Goal: Task Accomplishment & Management: Manage account settings

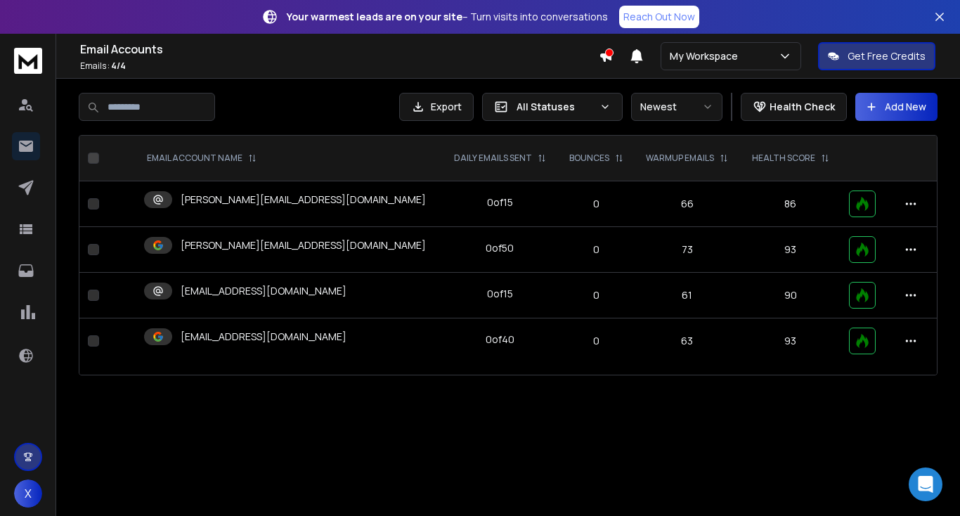
click at [256, 205] on p "[PERSON_NAME][EMAIL_ADDRESS][DOMAIN_NAME]" at bounding box center [303, 200] width 245 height 14
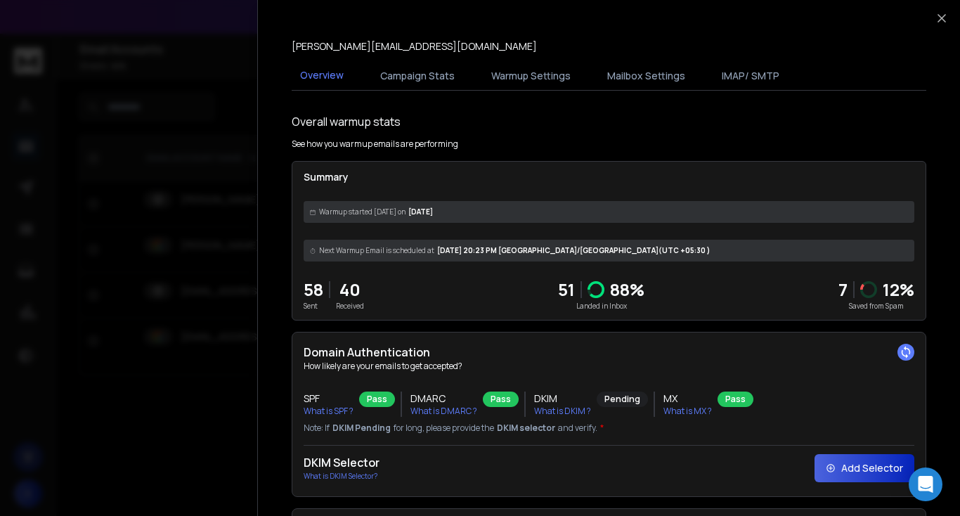
click at [435, 66] on button "Campaign Stats" at bounding box center [417, 75] width 91 height 31
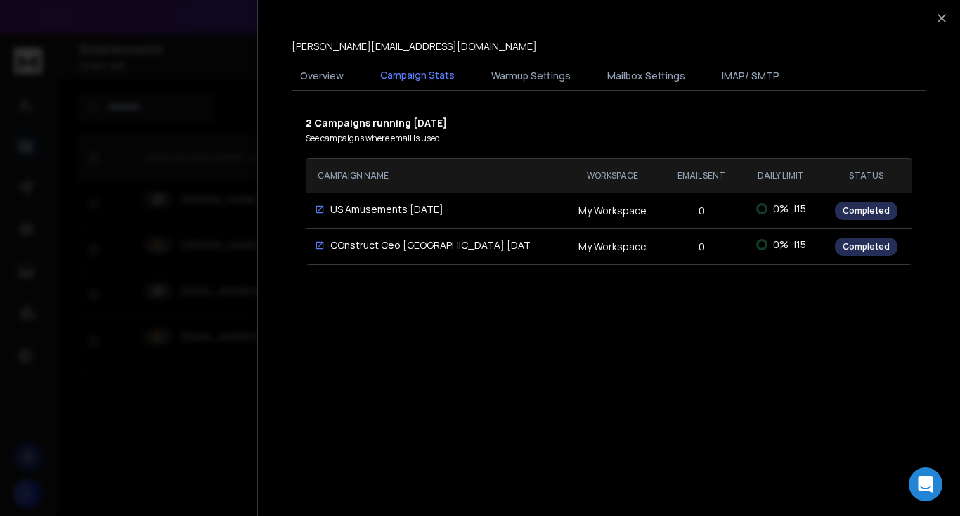
click at [333, 75] on button "Overview" at bounding box center [322, 75] width 60 height 31
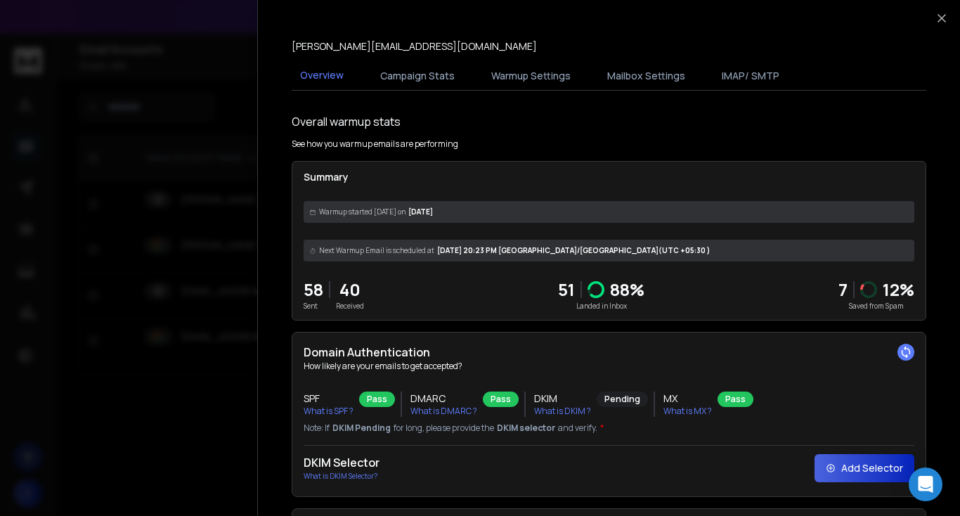
click at [507, 70] on button "Warmup Settings" at bounding box center [531, 75] width 96 height 31
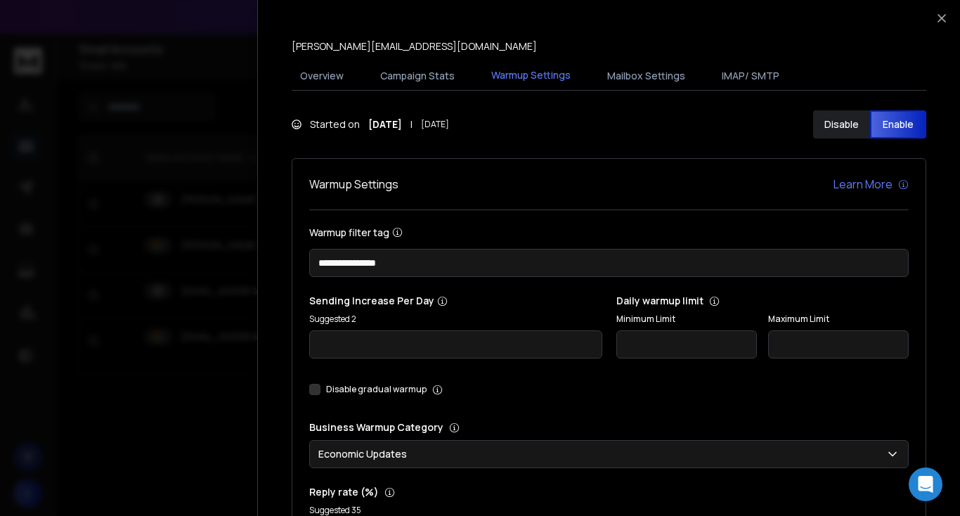
click at [662, 68] on button "Mailbox Settings" at bounding box center [646, 75] width 95 height 31
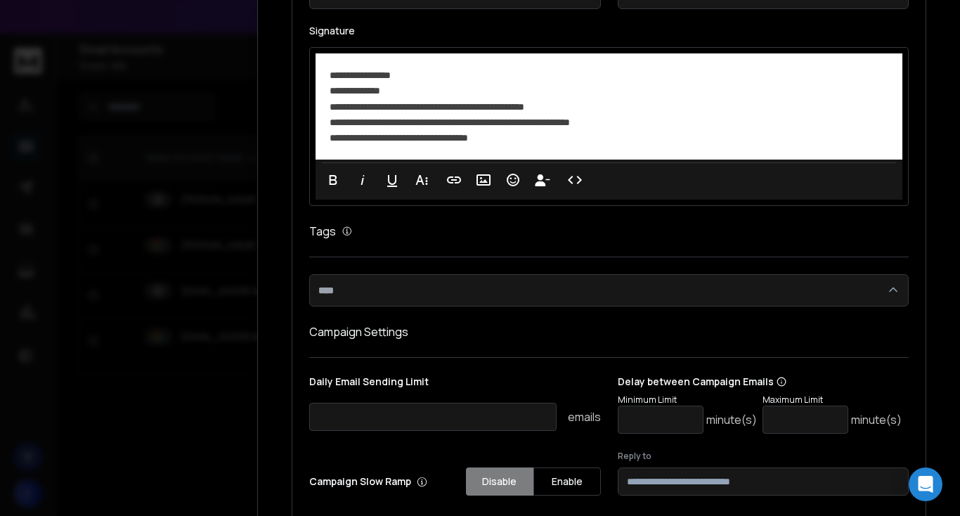
scroll to position [281, 0]
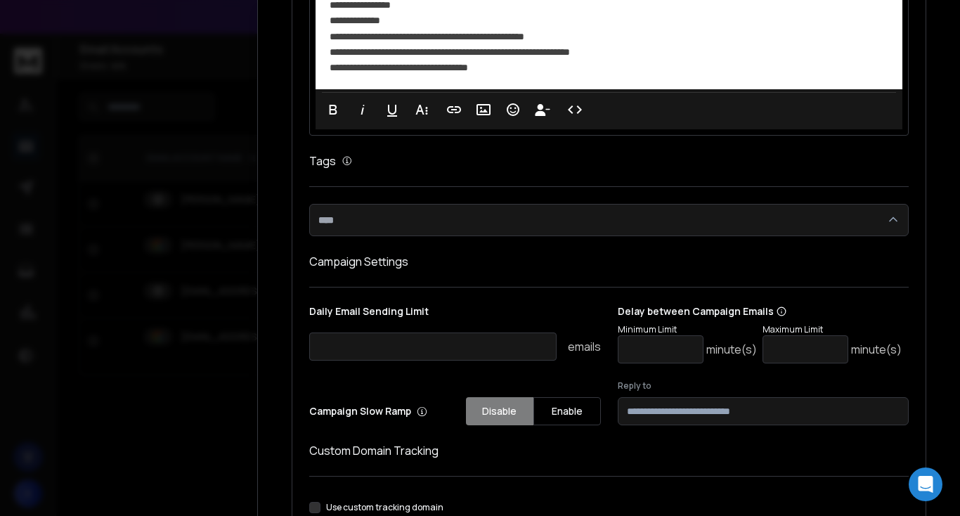
drag, startPoint x: 388, startPoint y: 342, endPoint x: 291, endPoint y: 347, distance: 97.2
click at [291, 347] on div "**********" at bounding box center [609, 171] width 669 height 871
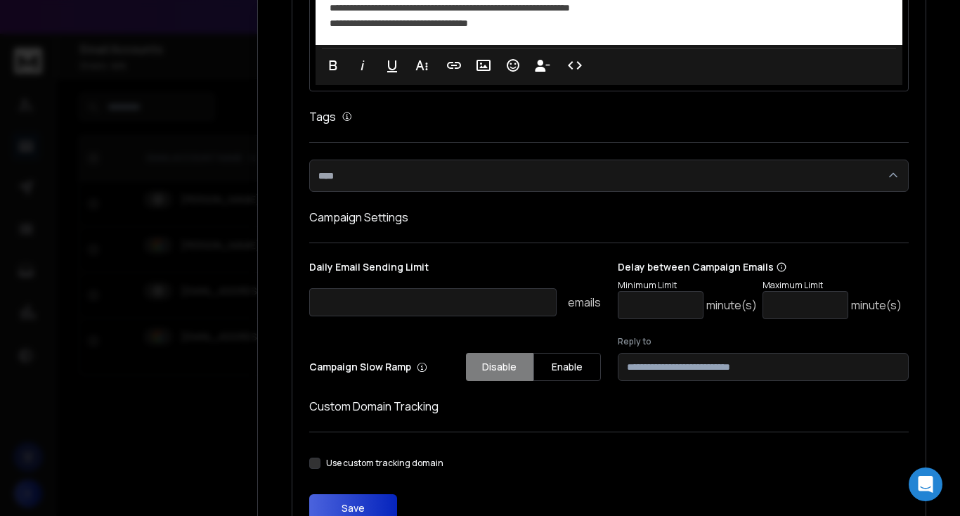
scroll to position [390, 0]
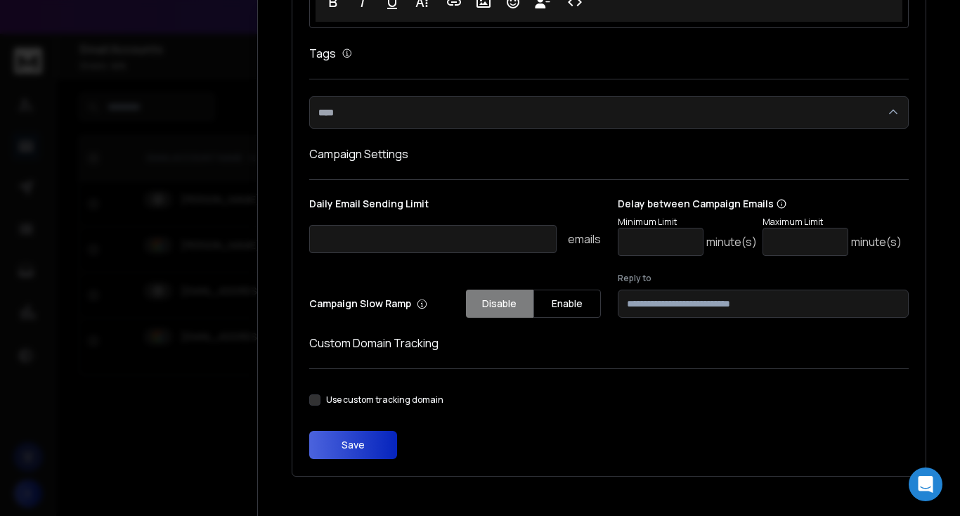
type input "**"
click at [368, 452] on button "Save" at bounding box center [353, 445] width 88 height 28
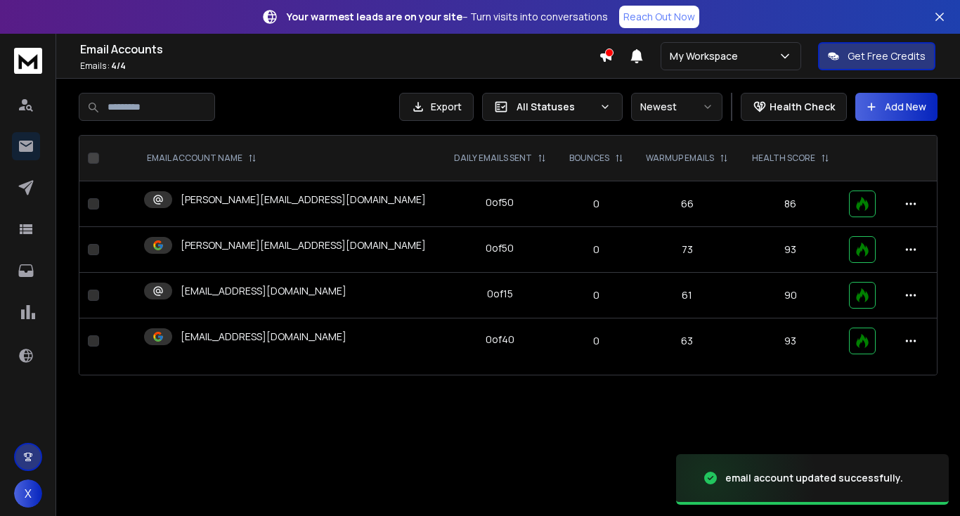
click at [311, 285] on p "abdul.rahman@xenovex.co.in" at bounding box center [264, 291] width 166 height 14
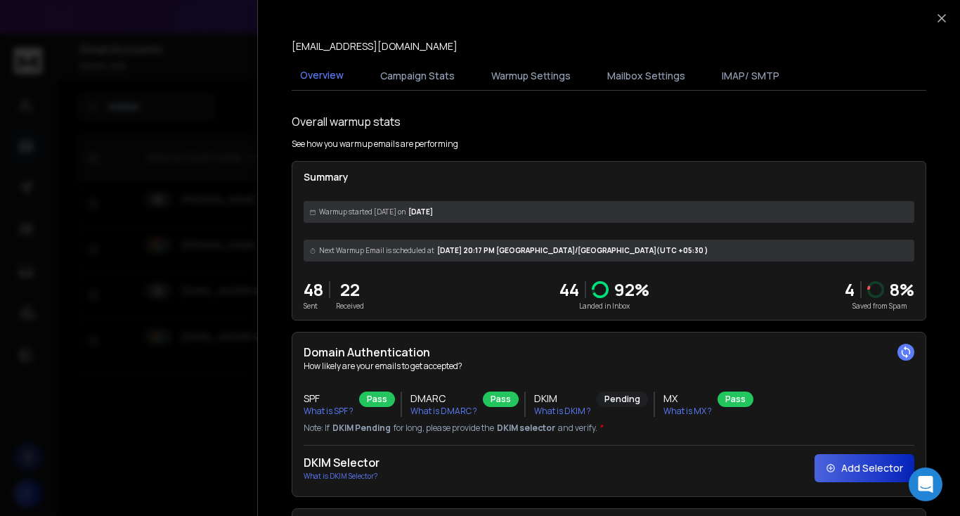
click at [636, 67] on button "Mailbox Settings" at bounding box center [646, 75] width 95 height 31
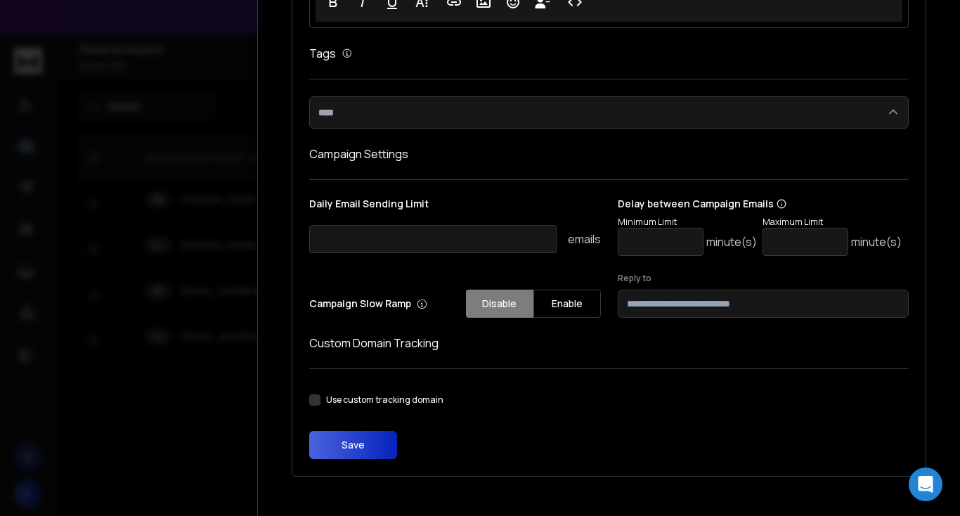
drag, startPoint x: 337, startPoint y: 240, endPoint x: 307, endPoint y: 247, distance: 30.2
click at [307, 247] on div "**********" at bounding box center [609, 95] width 635 height 764
type input "**"
click at [370, 448] on button "Save" at bounding box center [353, 445] width 88 height 28
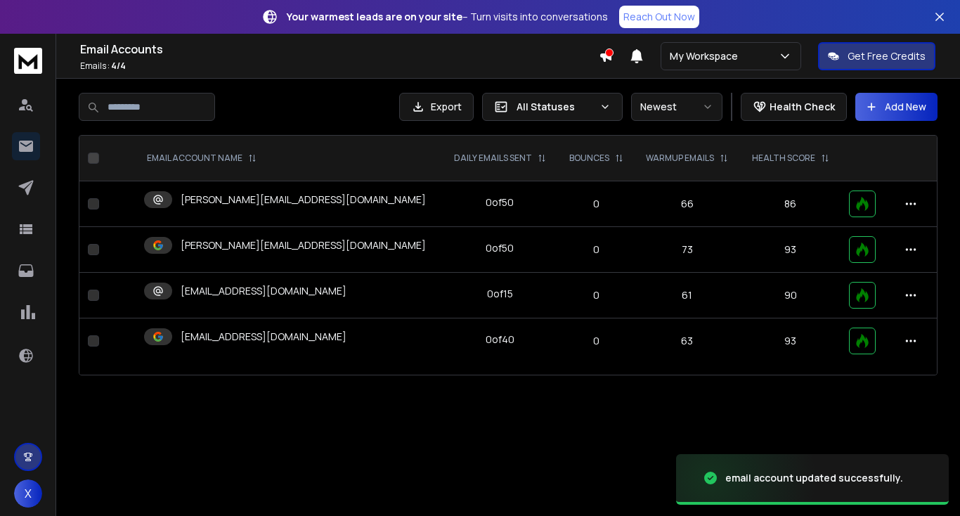
click at [214, 399] on div "Your warmest leads are on your site – Turn visits into conversations Reach Out …" at bounding box center [480, 258] width 960 height 516
click at [34, 181] on link at bounding box center [26, 188] width 28 height 28
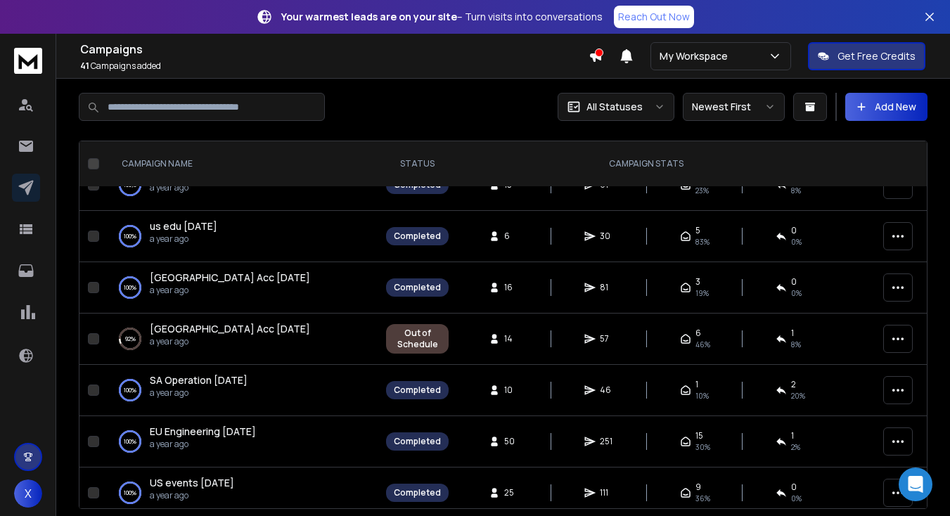
scroll to position [773, 0]
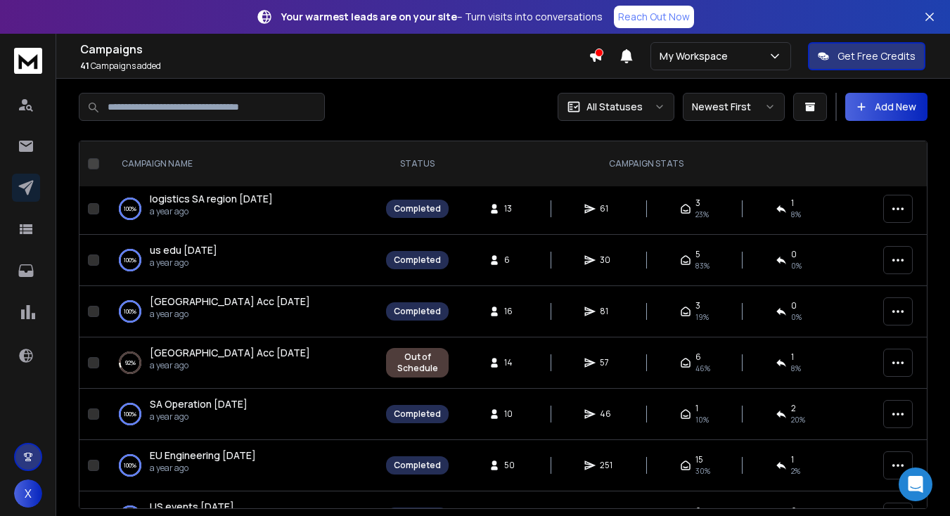
click at [179, 251] on span "us edu 10.09.24" at bounding box center [183, 249] width 67 height 13
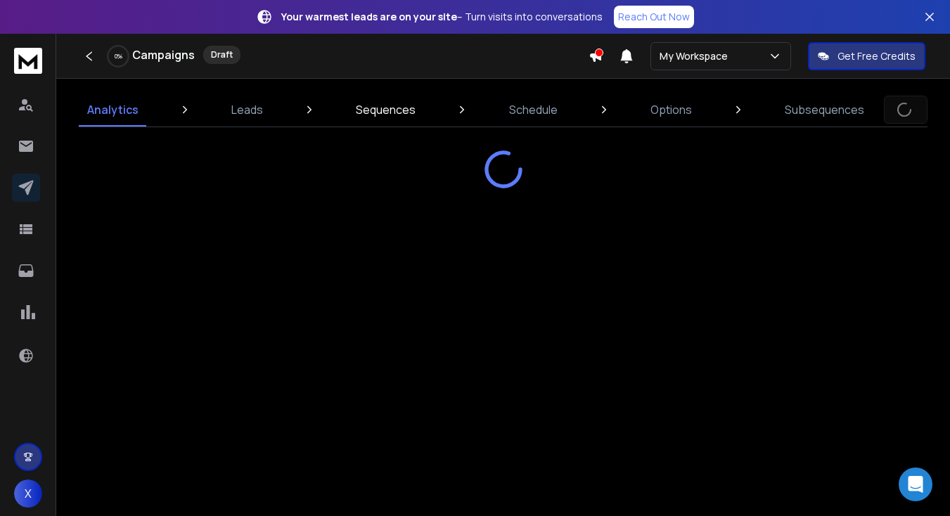
click at [392, 113] on p "Sequences" at bounding box center [386, 109] width 60 height 17
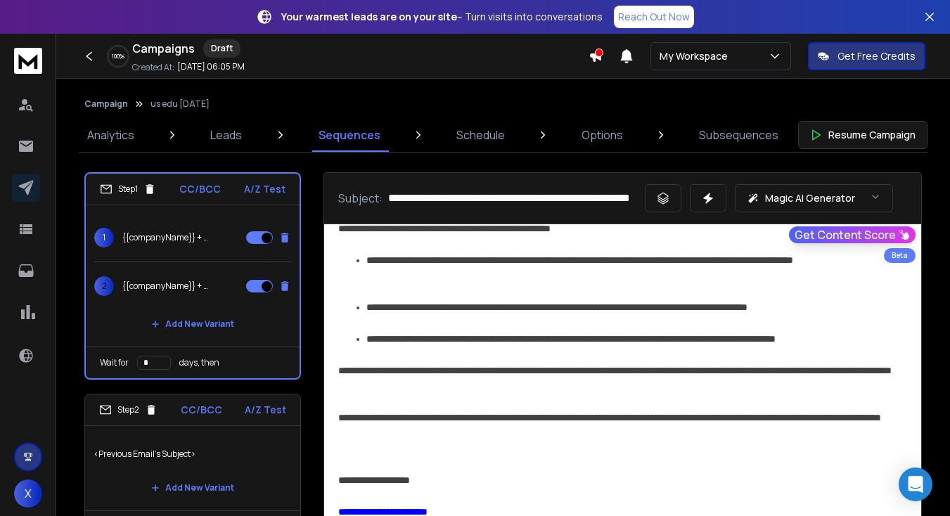
scroll to position [81, 0]
click at [84, 56] on icon at bounding box center [89, 56] width 13 height 13
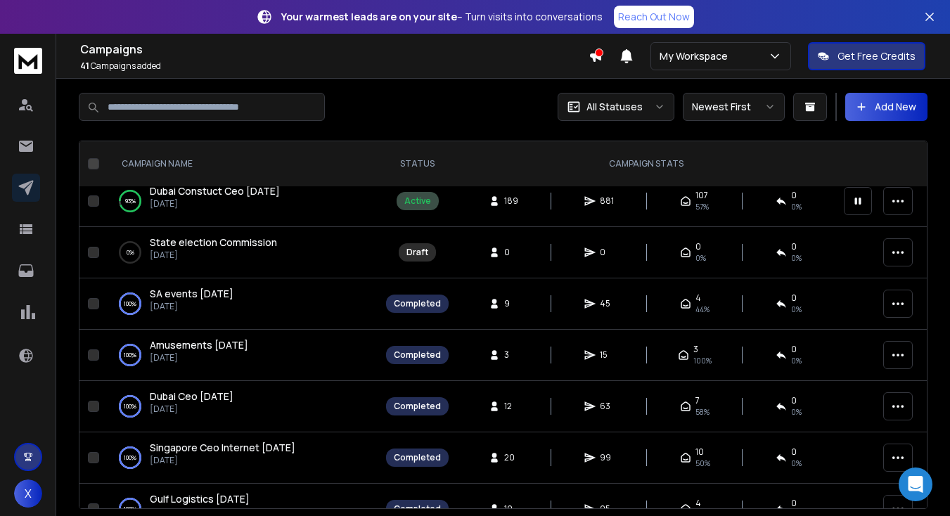
scroll to position [703, 0]
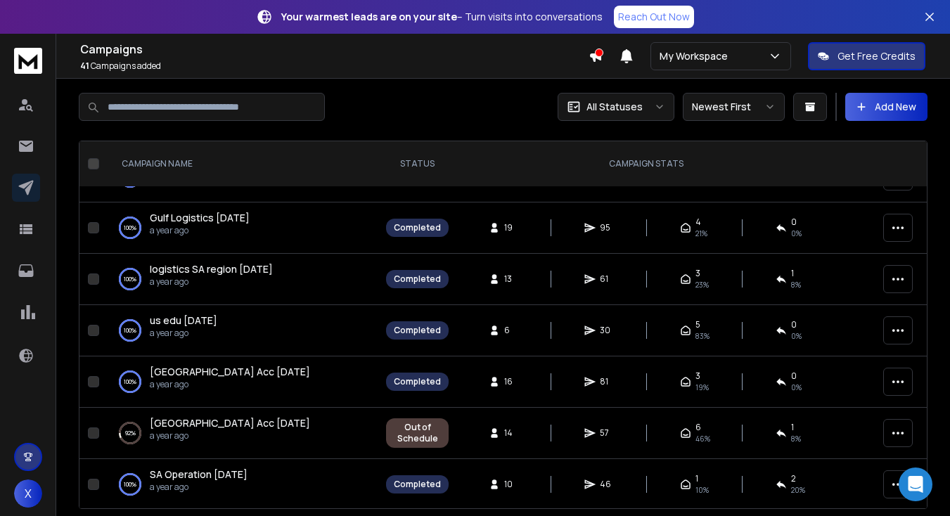
click at [891, 325] on icon "button" at bounding box center [898, 330] width 14 height 14
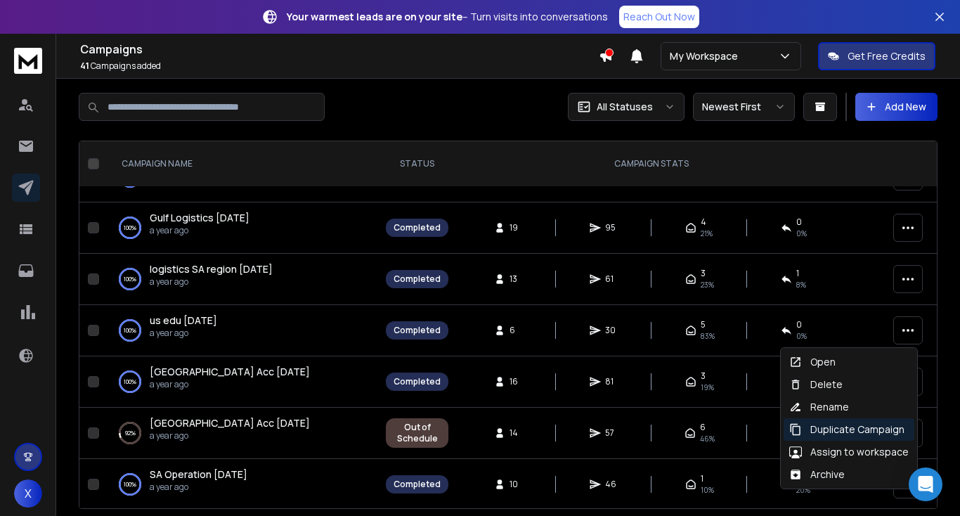
click at [841, 437] on div "Duplicate Campaign" at bounding box center [849, 429] width 131 height 22
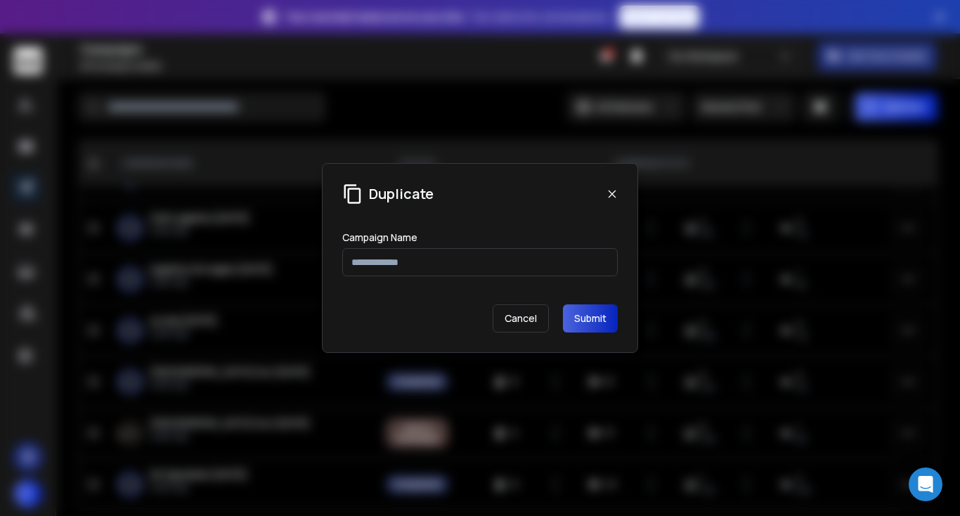
click at [397, 261] on input "text" at bounding box center [480, 262] width 276 height 28
click at [364, 264] on input "**********" at bounding box center [480, 262] width 276 height 28
drag, startPoint x: 382, startPoint y: 263, endPoint x: 368, endPoint y: 264, distance: 14.8
click at [368, 264] on input "**********" at bounding box center [480, 262] width 276 height 28
type input "**********"
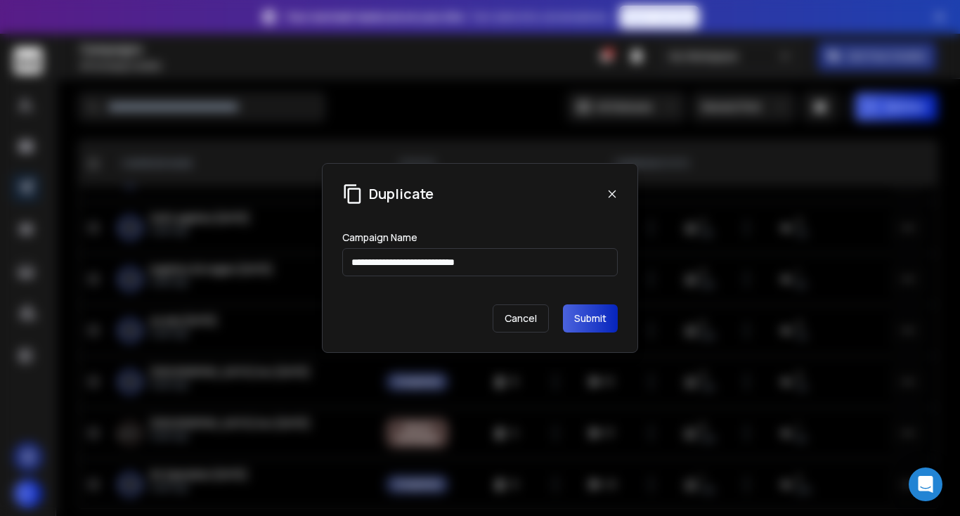
click at [596, 317] on button "Submit" at bounding box center [590, 318] width 55 height 28
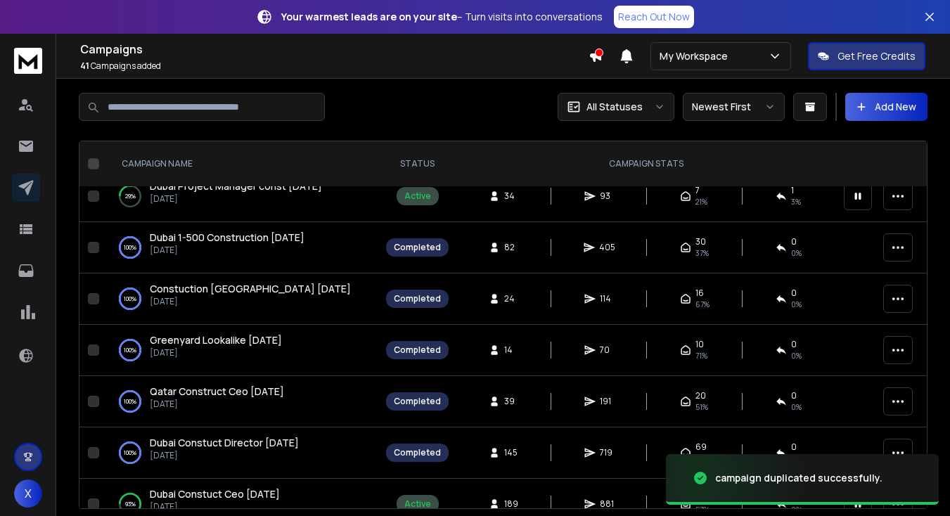
scroll to position [0, 0]
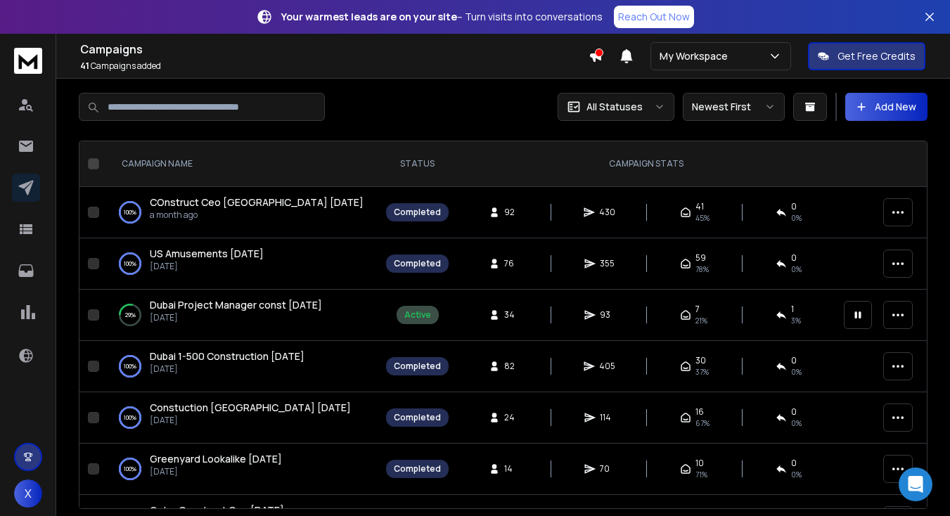
click at [439, 83] on div "Campaigns 41 Campaigns Added All Statuses Newest First Add New CAMPAIGN NAME ST…" at bounding box center [503, 351] width 894 height 544
click at [16, 176] on link at bounding box center [26, 188] width 28 height 28
click at [938, 19] on div "Your warmest leads are on your site – Turn visits into conversations Reach Out …" at bounding box center [475, 17] width 950 height 34
click at [931, 19] on icon at bounding box center [929, 17] width 8 height 8
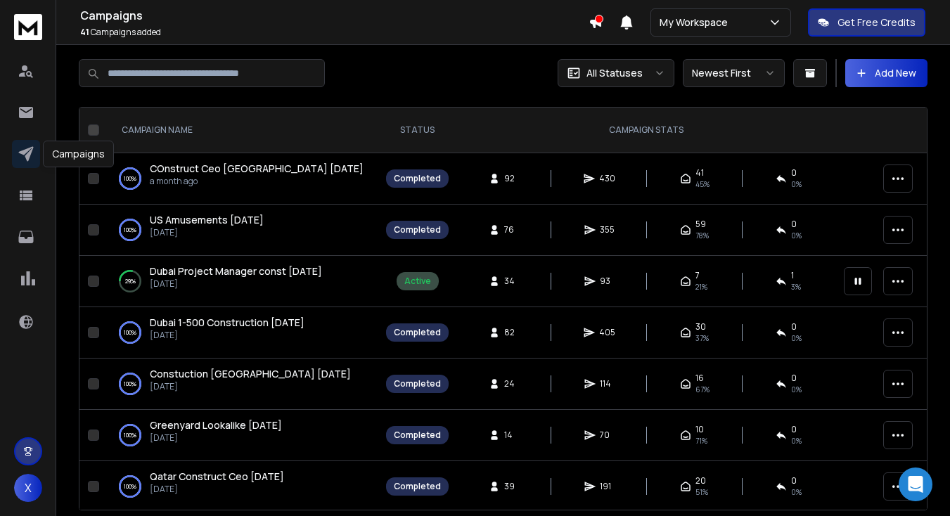
click at [30, 160] on icon at bounding box center [26, 154] width 17 height 17
click at [19, 214] on div at bounding box center [28, 197] width 32 height 33
click at [24, 178] on div at bounding box center [28, 199] width 32 height 284
click at [22, 195] on icon at bounding box center [26, 195] width 17 height 17
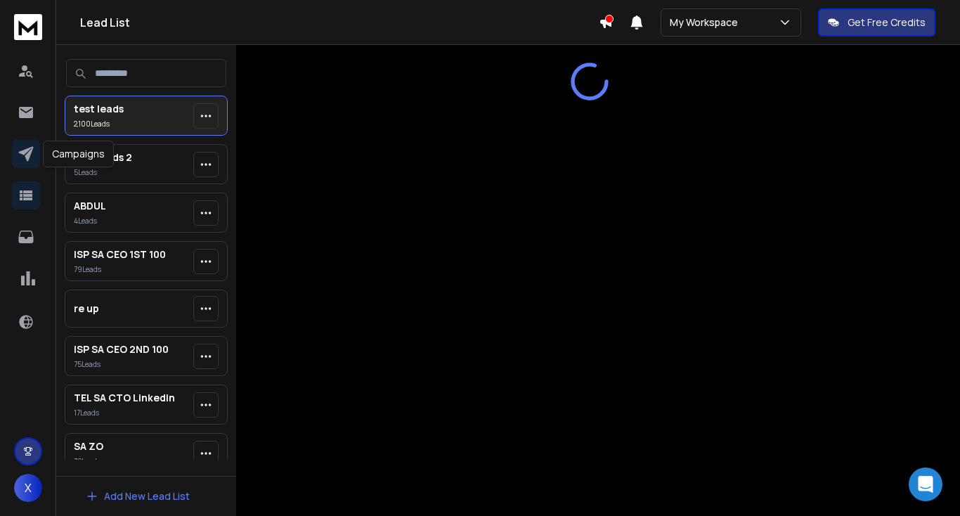
click at [20, 150] on icon at bounding box center [26, 154] width 17 height 17
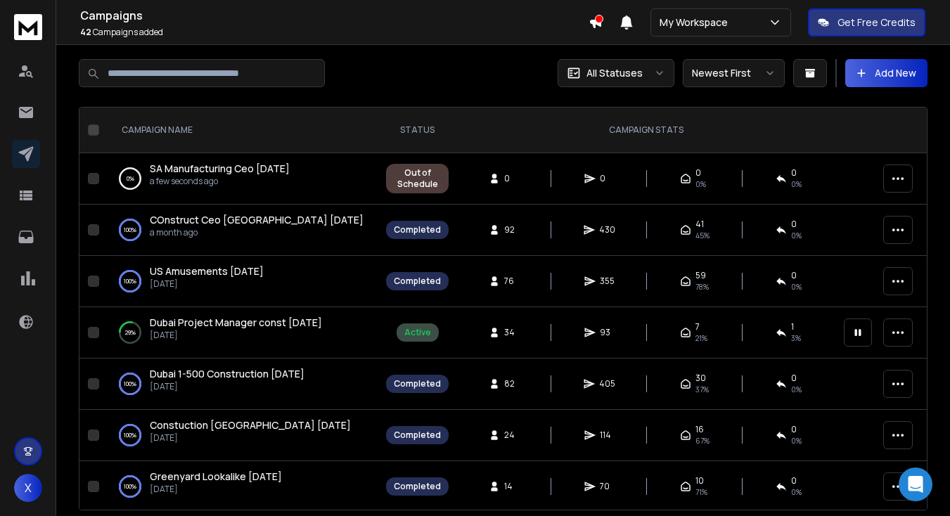
click at [243, 169] on span "SA Manufacturing Ceo 09-09-25" at bounding box center [220, 168] width 140 height 13
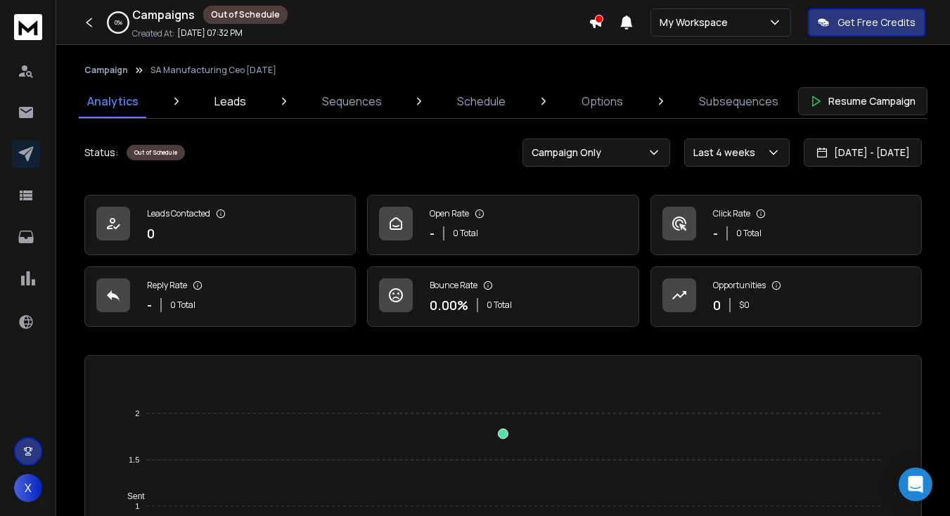
click at [237, 100] on p "Leads" at bounding box center [230, 101] width 32 height 17
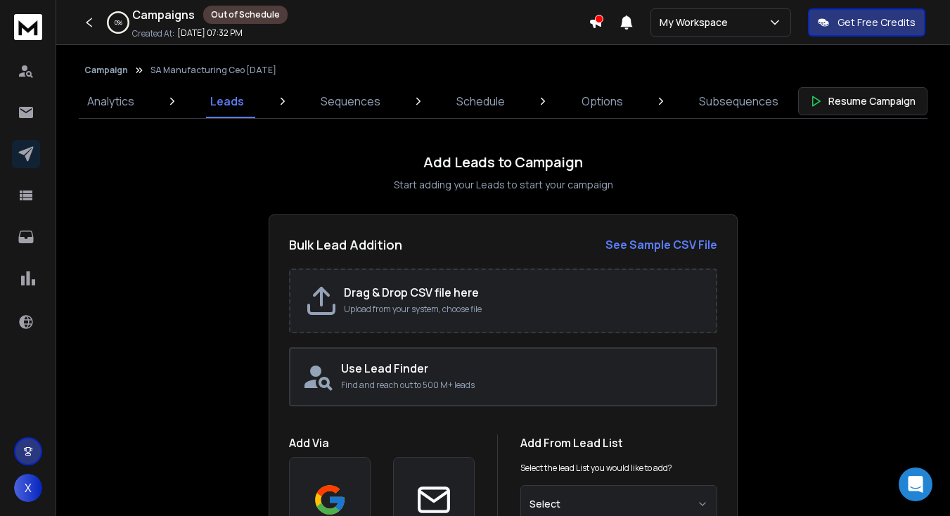
click at [441, 298] on h2 "Drag & Drop CSV file here" at bounding box center [523, 292] width 358 height 17
type input "**********"
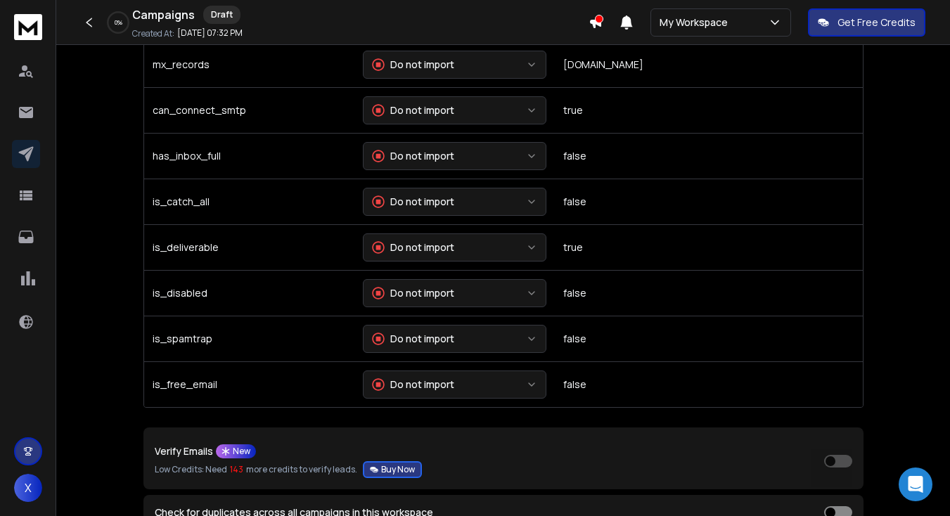
scroll to position [3203, 0]
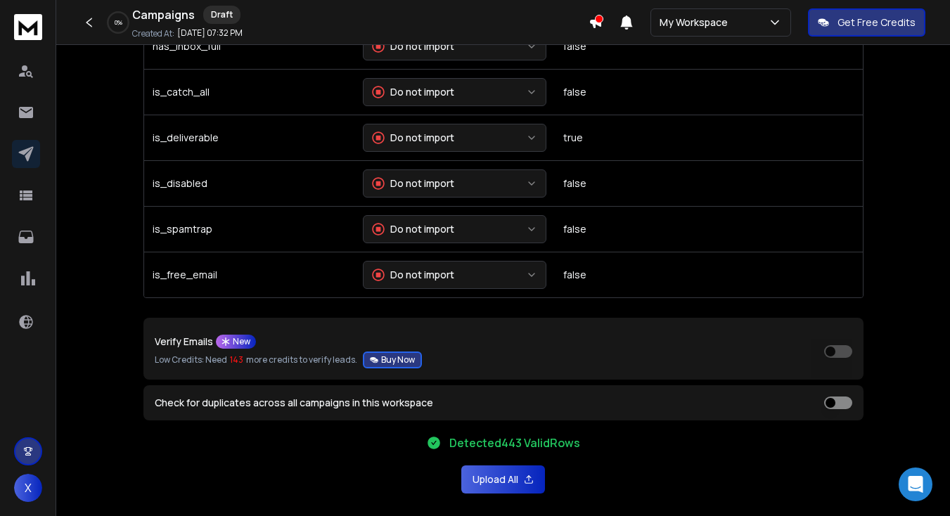
click at [844, 402] on button "Check for duplicates across all campaigns in this workspace" at bounding box center [838, 403] width 28 height 13
click at [529, 470] on button "Upload All" at bounding box center [503, 479] width 84 height 28
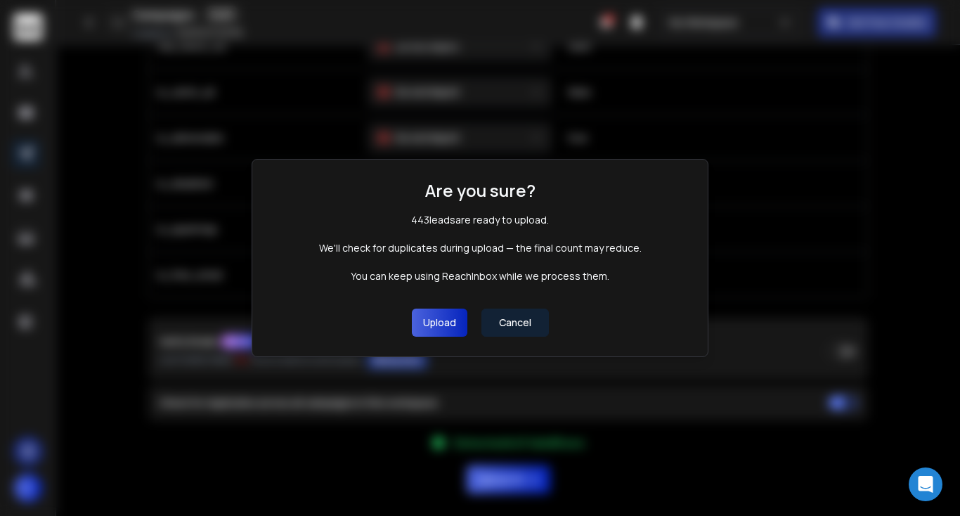
click at [435, 328] on button "Upload" at bounding box center [440, 323] width 56 height 28
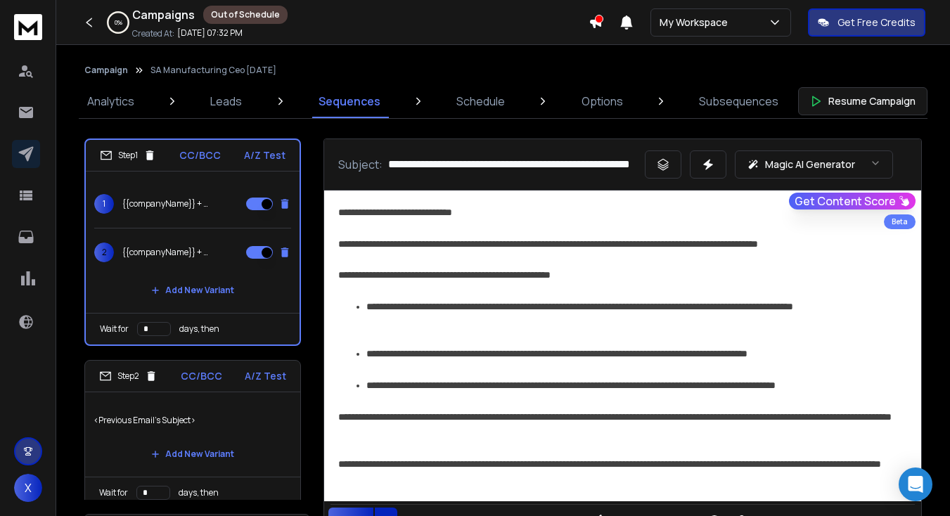
click at [823, 203] on button "Get Content Score" at bounding box center [852, 201] width 127 height 17
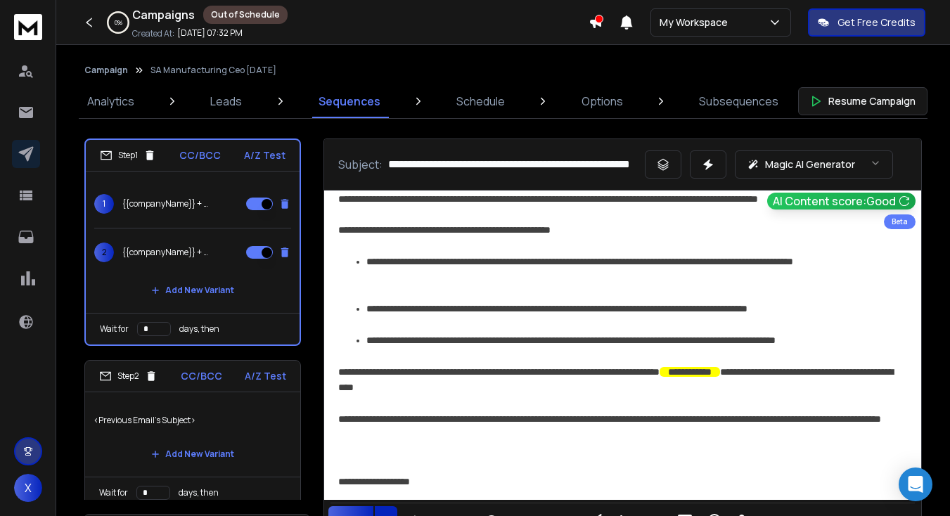
scroll to position [81, 0]
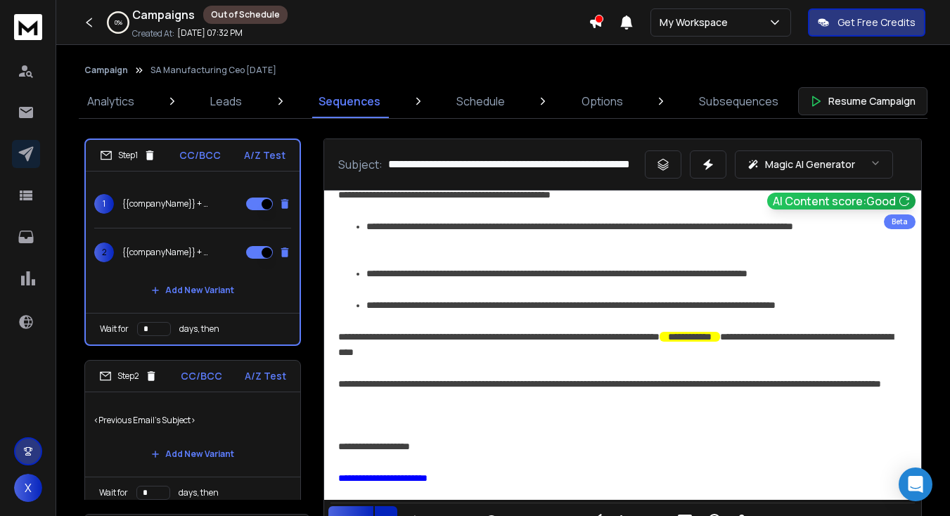
click at [146, 251] on p "{{companyName}} + Xenovex: End-to-End Service Excellence" at bounding box center [167, 252] width 90 height 11
type input "**********"
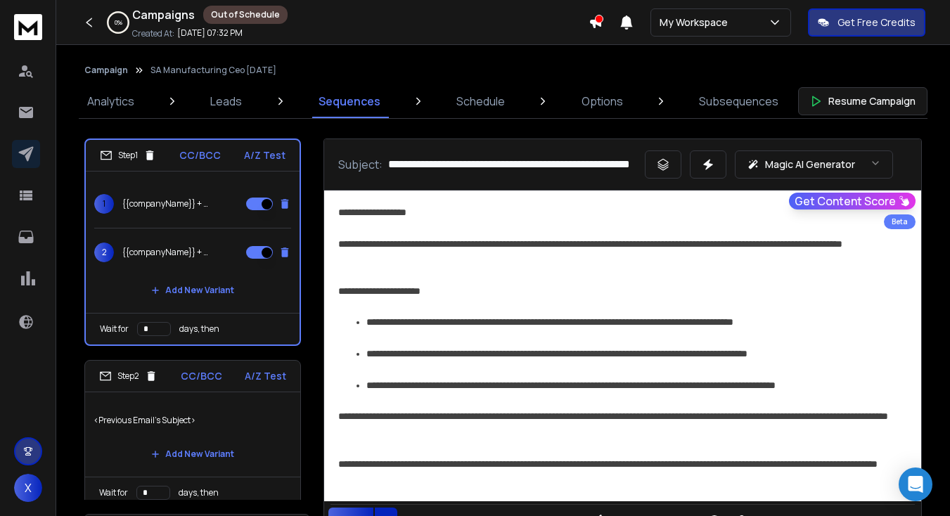
click at [173, 419] on p "<Previous Email's Subject>" at bounding box center [193, 420] width 198 height 39
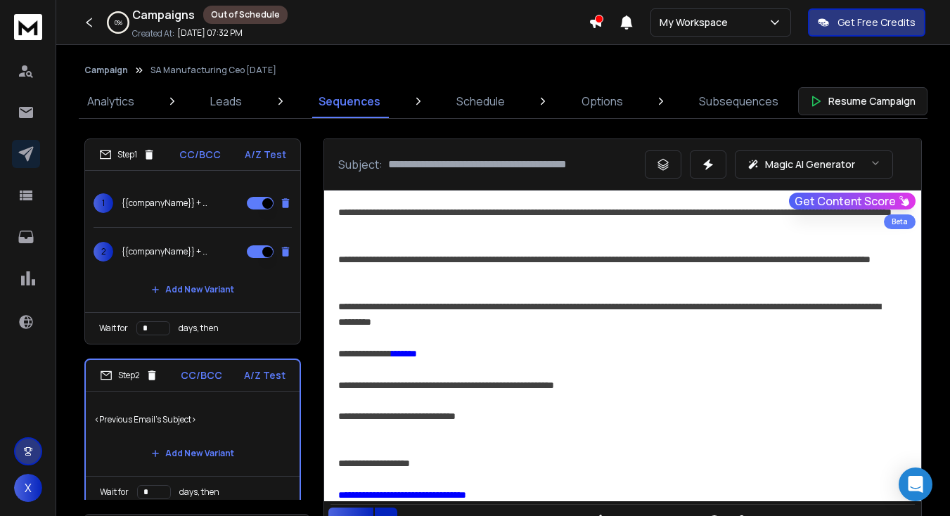
click at [843, 198] on button "Get Content Score" at bounding box center [852, 201] width 127 height 17
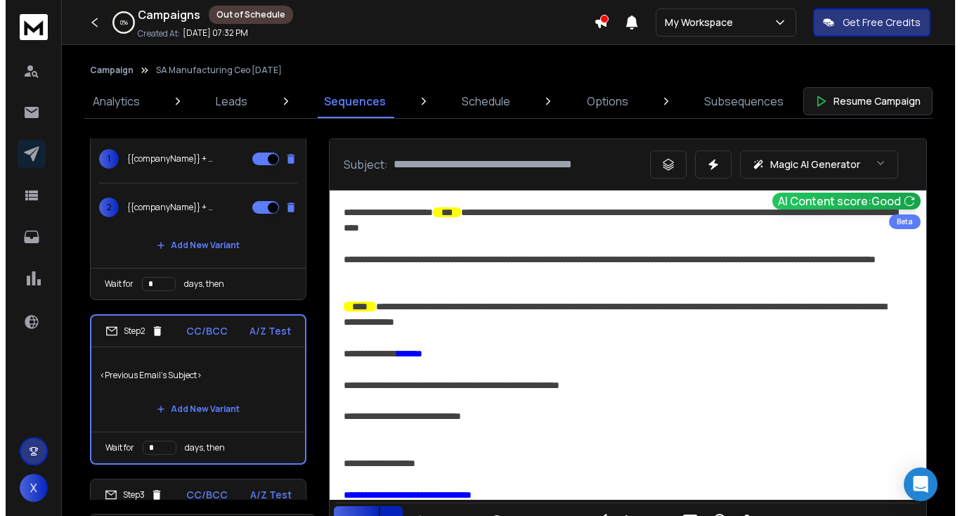
scroll to position [0, 0]
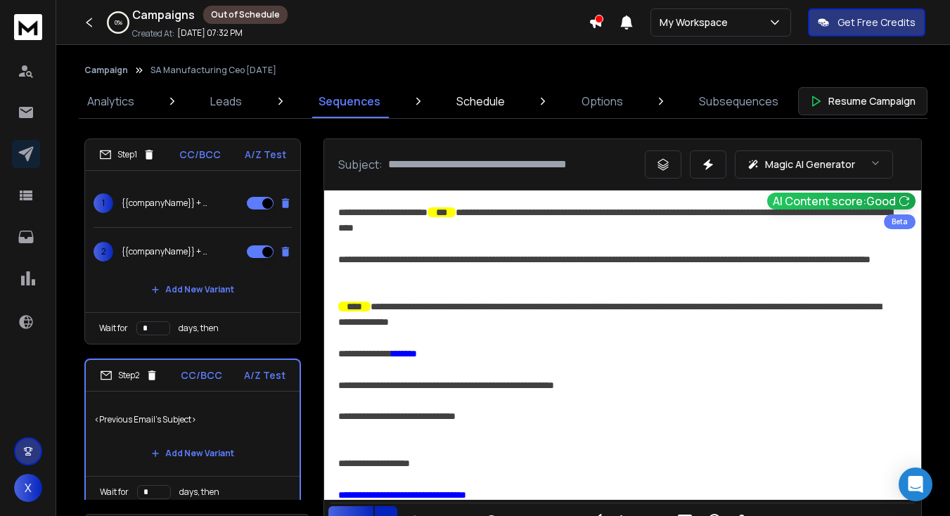
click at [465, 100] on p "Schedule" at bounding box center [480, 101] width 49 height 17
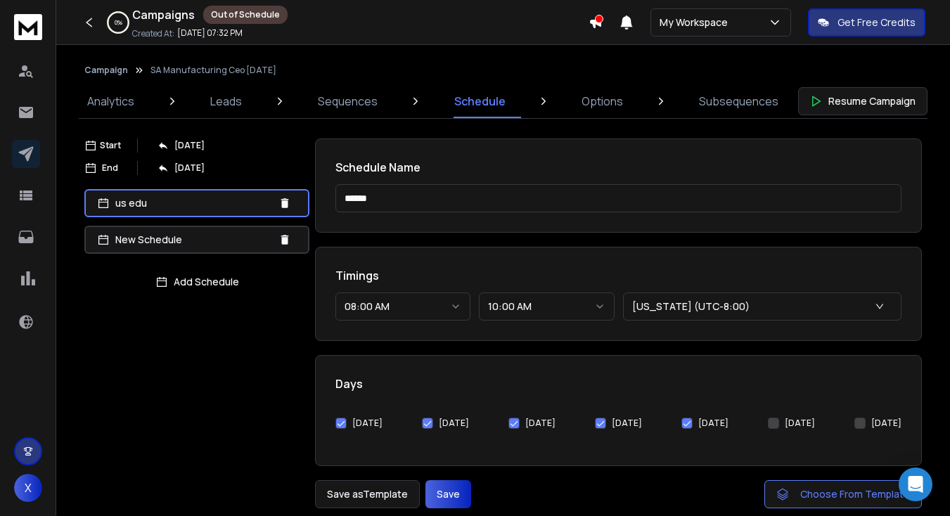
drag, startPoint x: 381, startPoint y: 200, endPoint x: 334, endPoint y: 200, distance: 47.1
click at [334, 200] on div "Schedule Name ******" at bounding box center [618, 186] width 607 height 94
type input "**********"
click at [567, 308] on button "10:00 AM" at bounding box center [546, 306] width 135 height 28
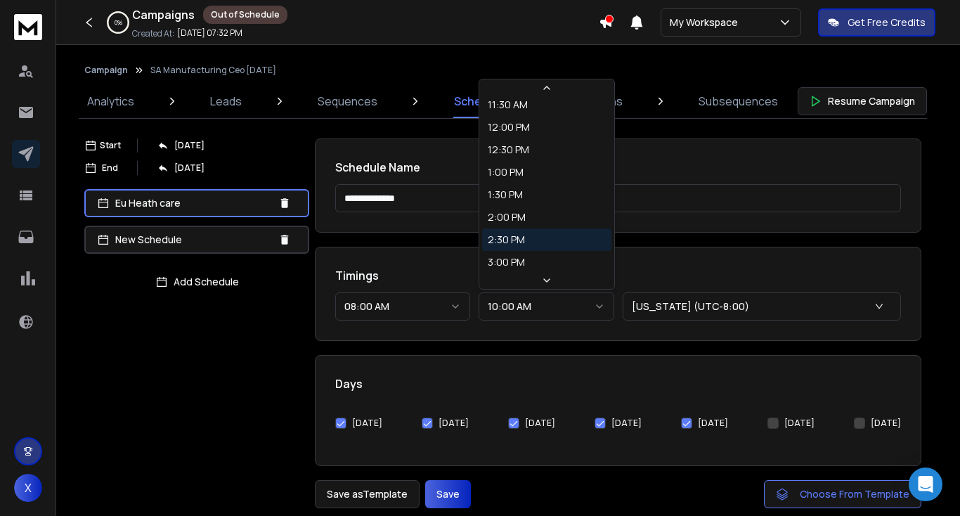
scroll to position [352, 0]
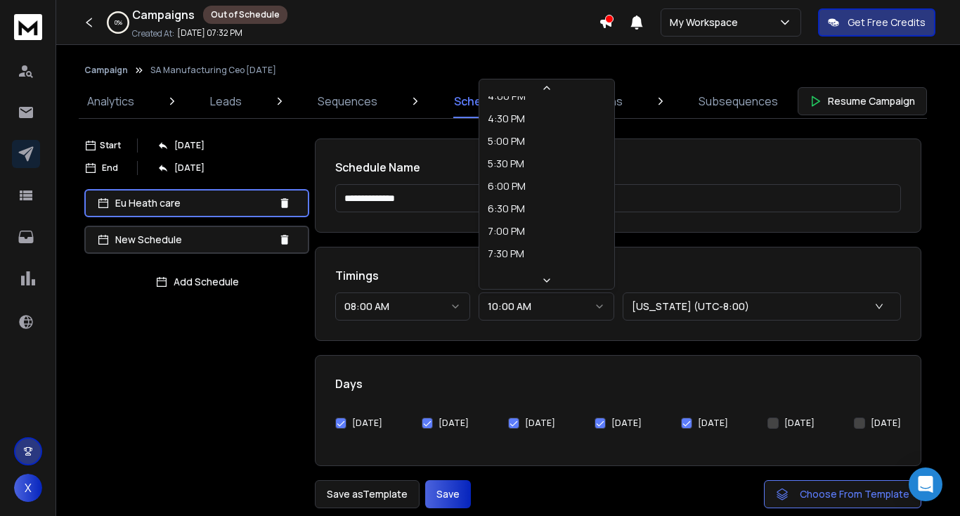
select select "********"
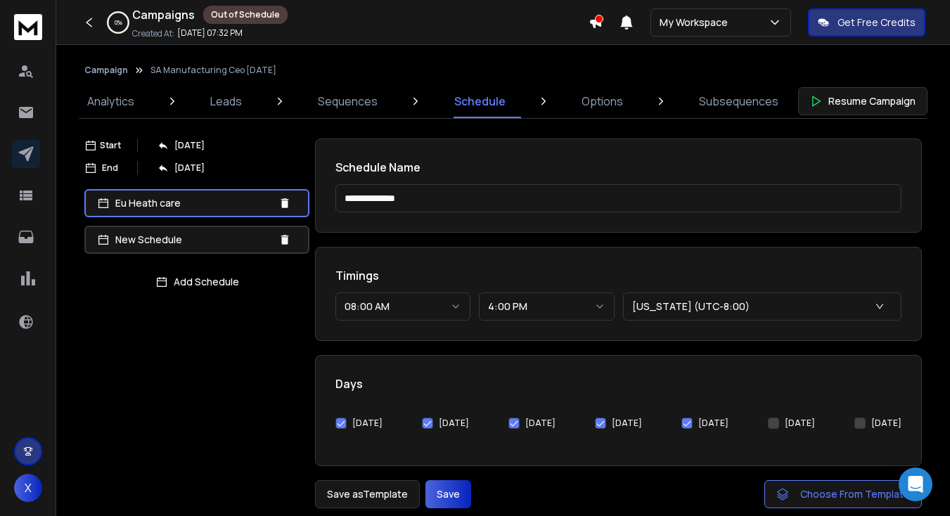
click at [440, 304] on button "08:00 AM" at bounding box center [402, 306] width 135 height 28
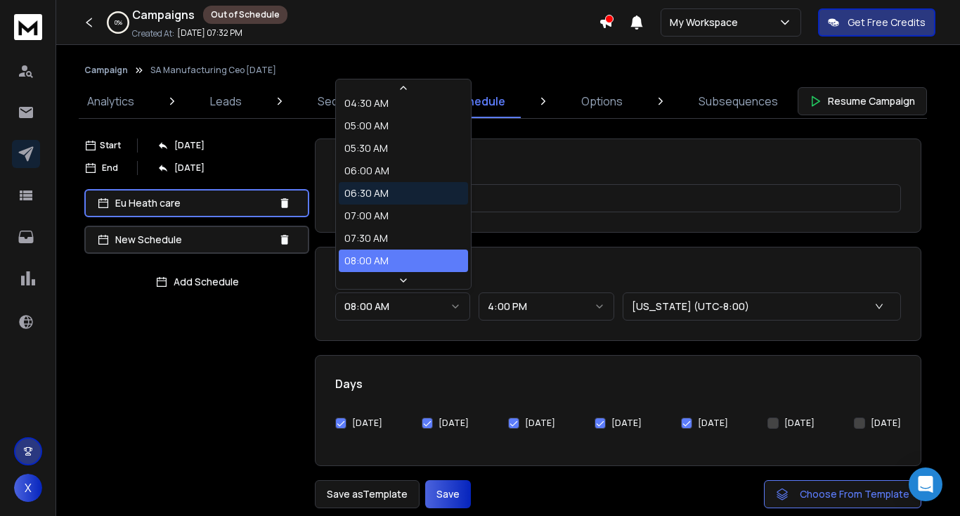
scroll to position [280, 0]
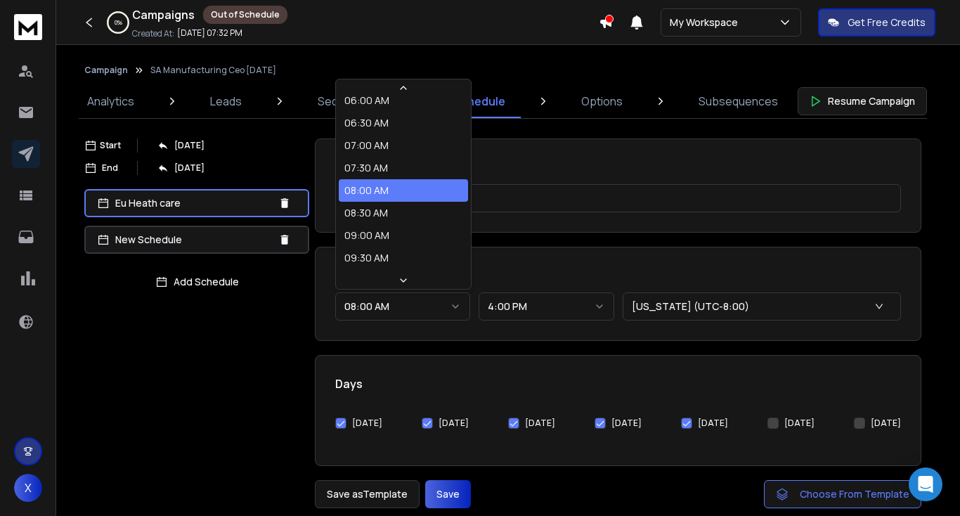
select select "********"
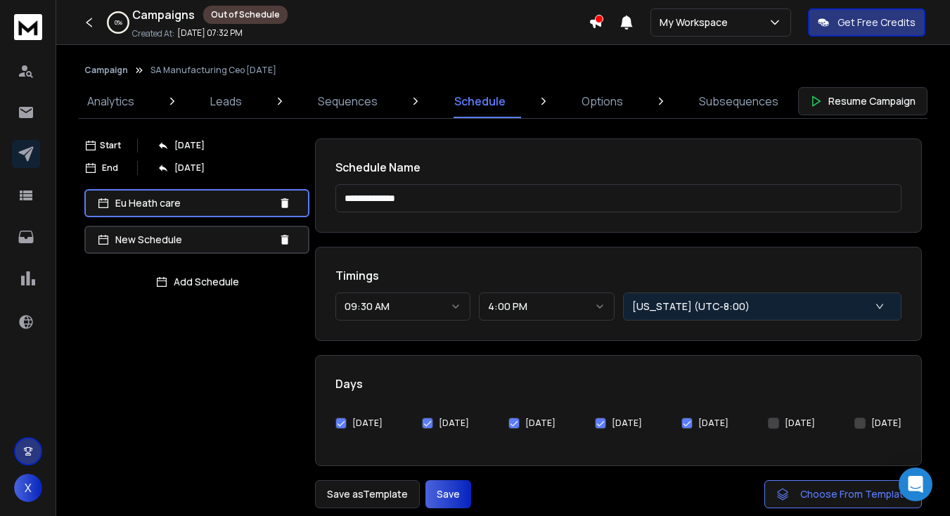
click at [714, 309] on p "Alaska (UTC-8:00)" at bounding box center [693, 307] width 123 height 14
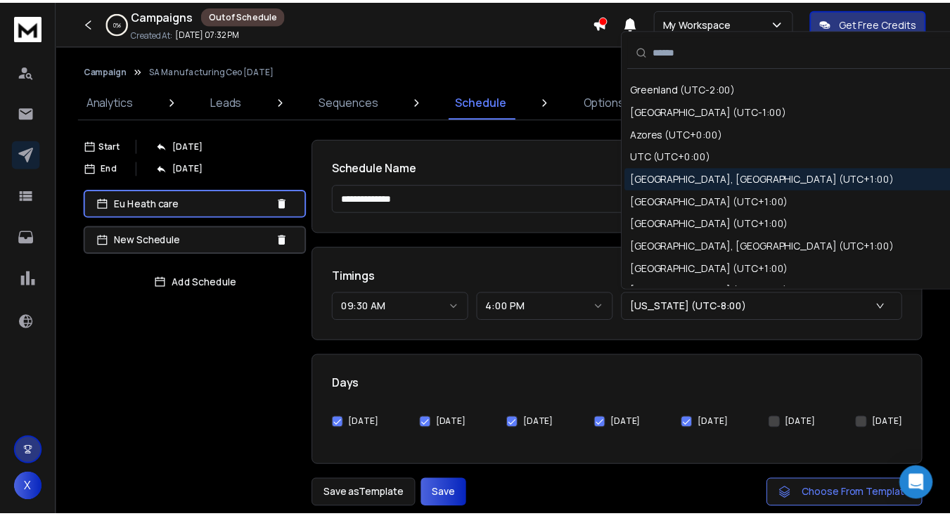
scroll to position [492, 0]
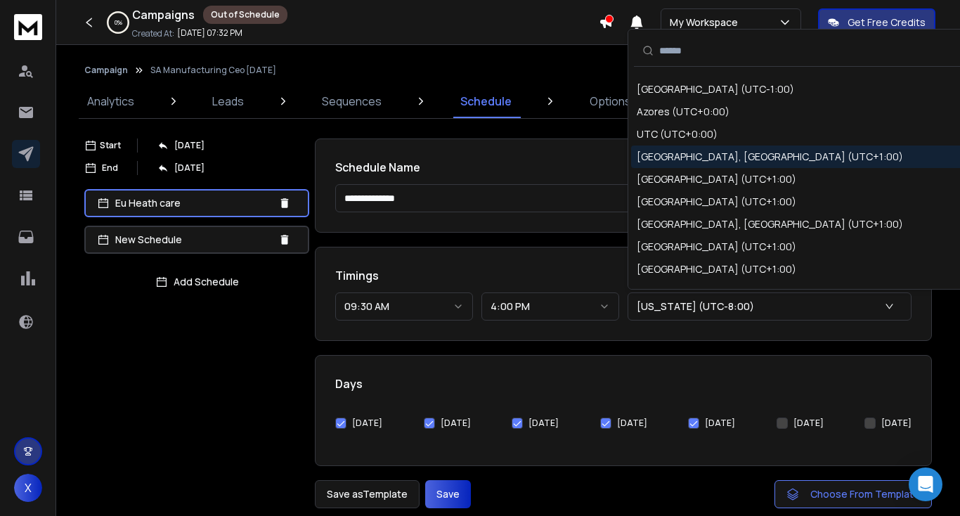
click at [662, 152] on div "Edinburgh, London (UTC+1:00)" at bounding box center [770, 157] width 266 height 14
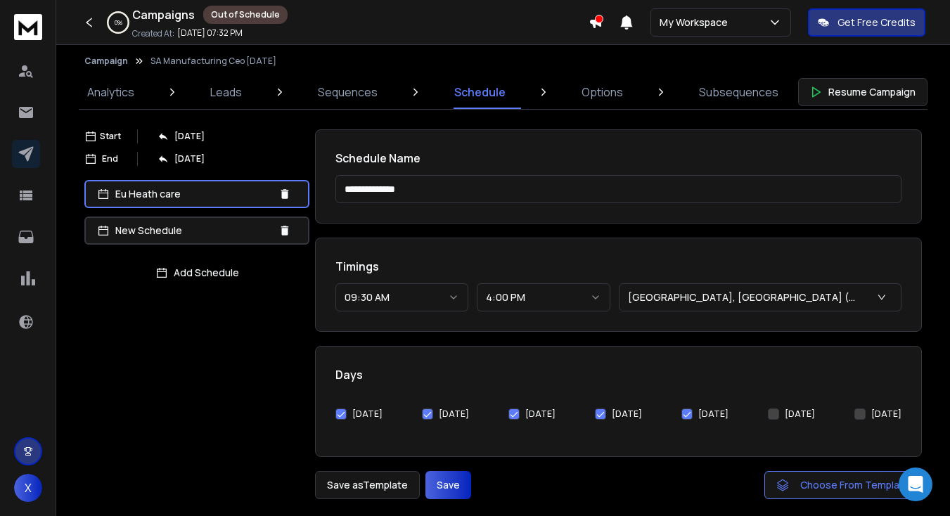
scroll to position [12, 0]
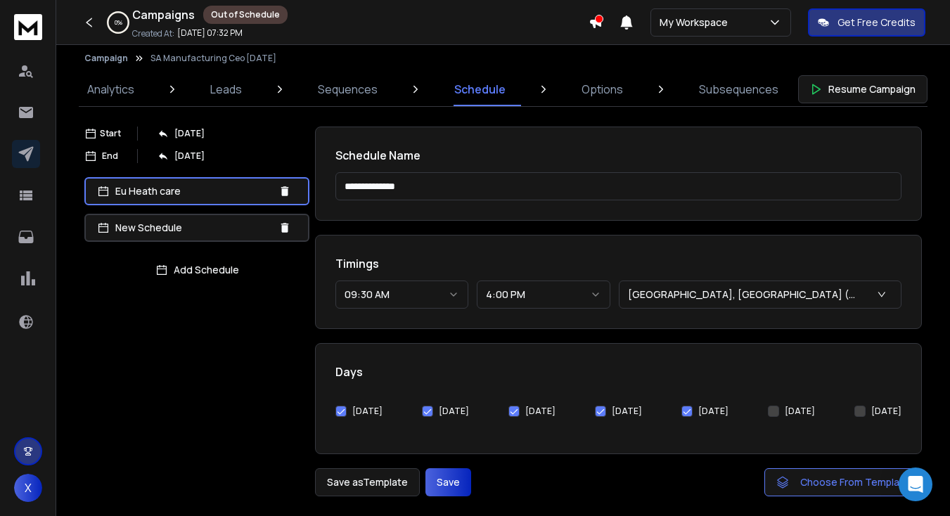
click at [454, 472] on button "Save" at bounding box center [448, 482] width 46 height 28
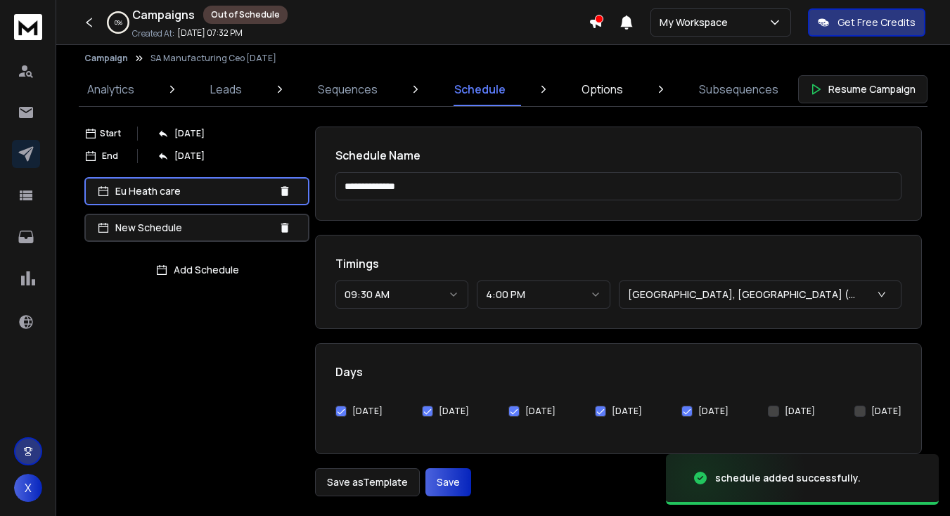
click at [590, 81] on p "Options" at bounding box center [601, 89] width 41 height 17
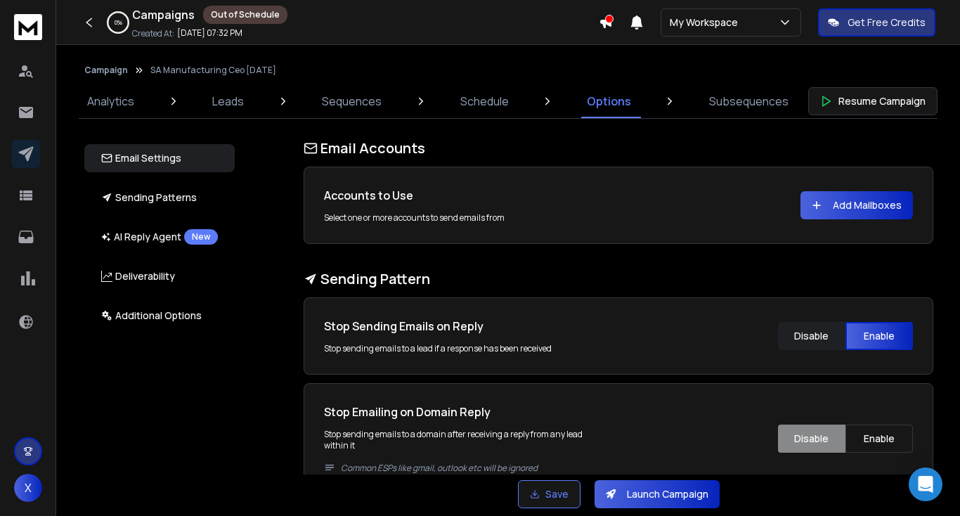
click at [821, 200] on button "Add Mailboxes" at bounding box center [857, 205] width 112 height 28
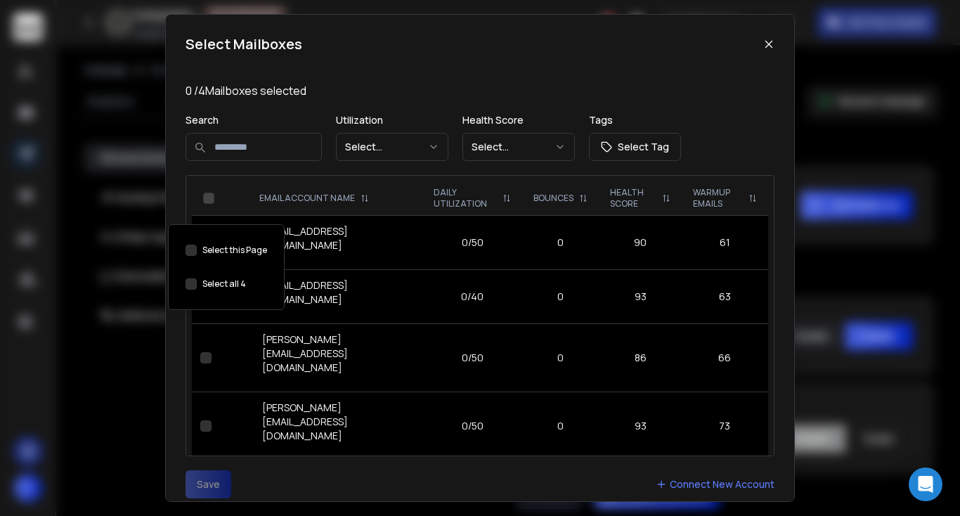
click at [205, 204] on button "Select this Page" at bounding box center [208, 198] width 11 height 11
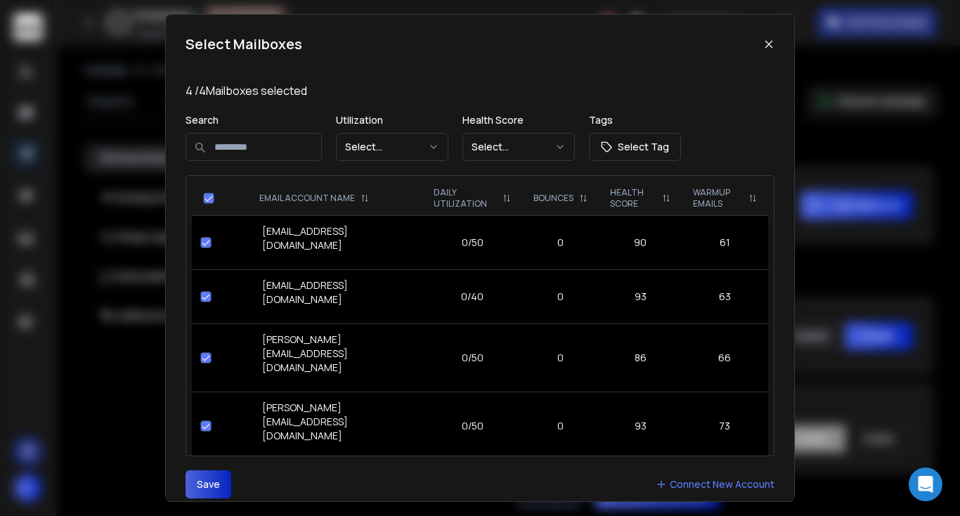
click at [205, 470] on button "Save" at bounding box center [209, 484] width 46 height 28
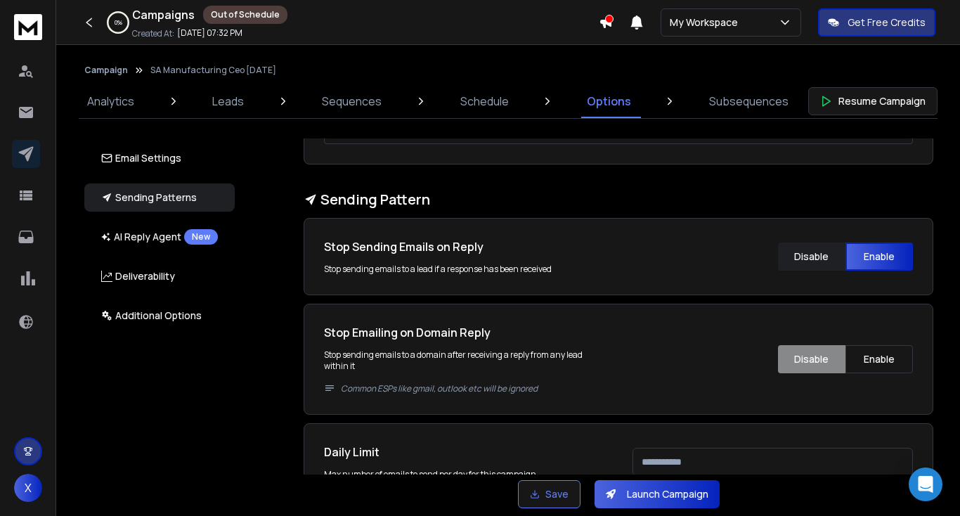
scroll to position [352, 0]
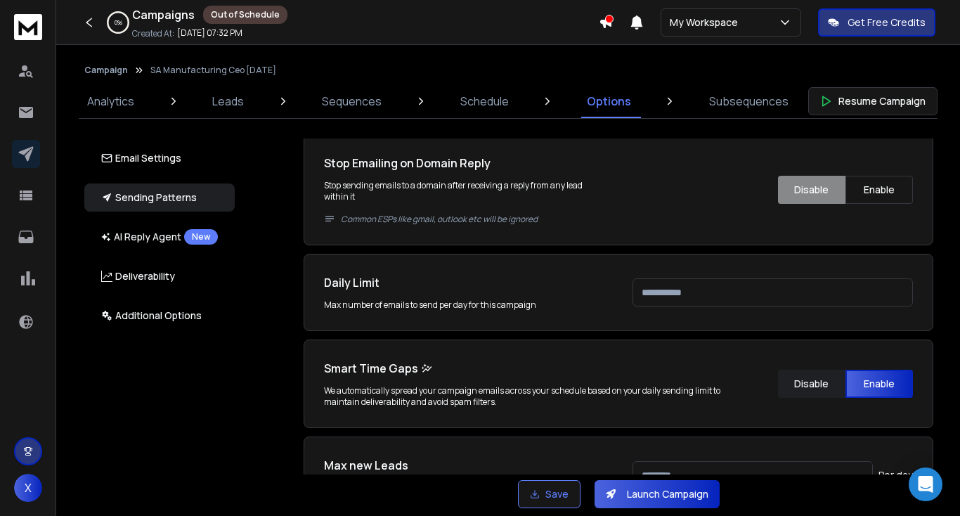
drag, startPoint x: 660, startPoint y: 295, endPoint x: 631, endPoint y: 296, distance: 29.6
click at [633, 296] on input "***" at bounding box center [773, 292] width 281 height 28
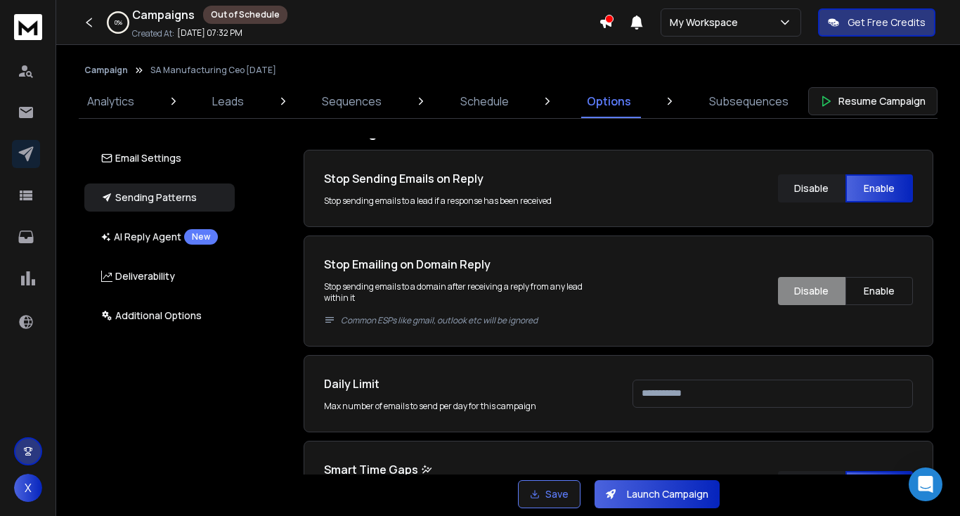
scroll to position [453, 0]
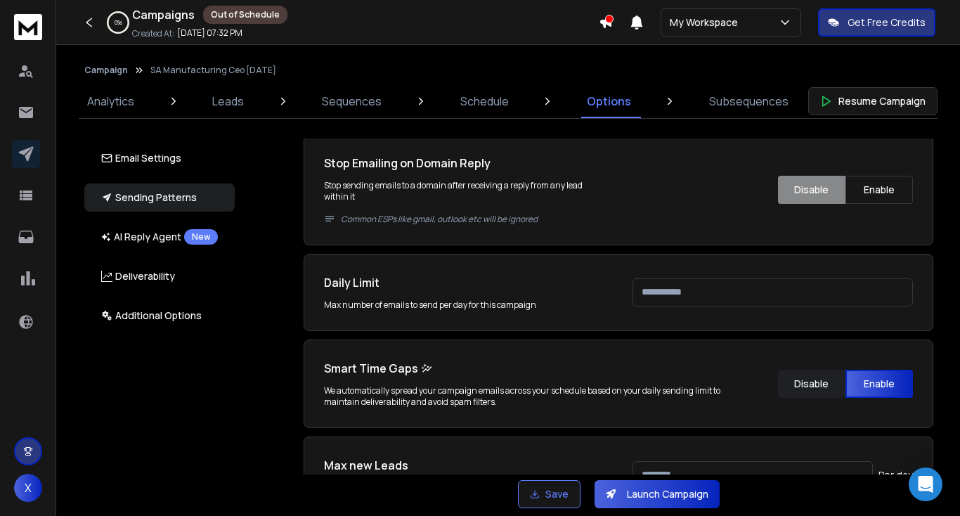
type input "***"
click at [712, 356] on div "Smart Time Gaps We automatically spread your campaign emails across your schedu…" at bounding box center [619, 384] width 630 height 89
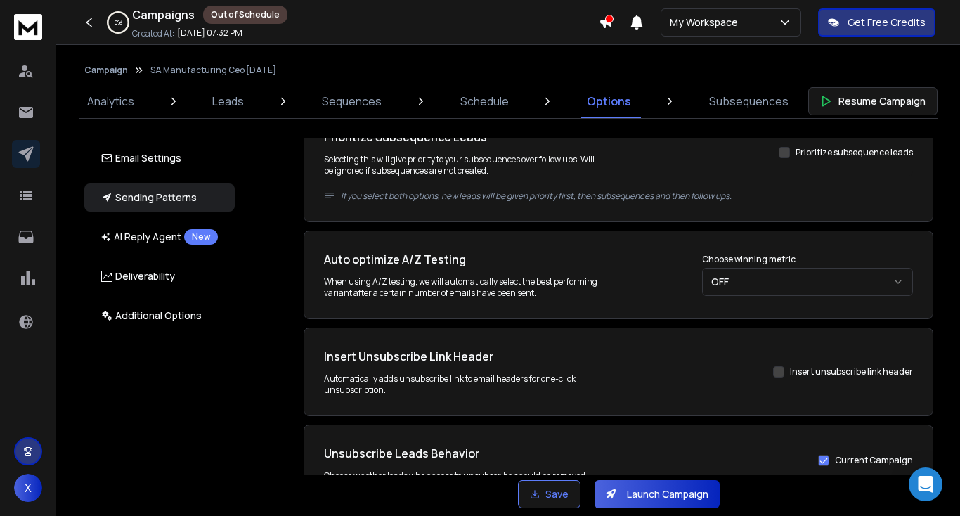
scroll to position [914, 0]
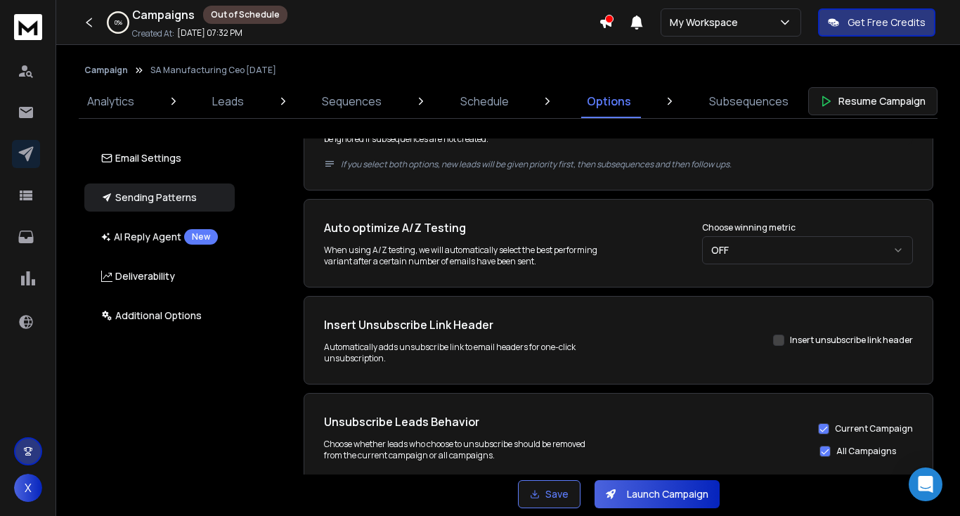
click at [752, 255] on button "OFF" at bounding box center [807, 250] width 211 height 28
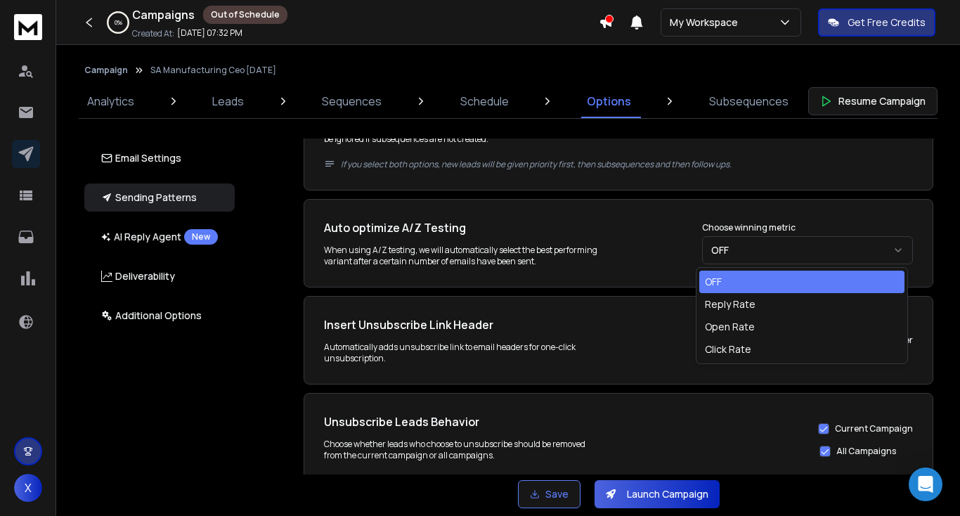
select select "*********"
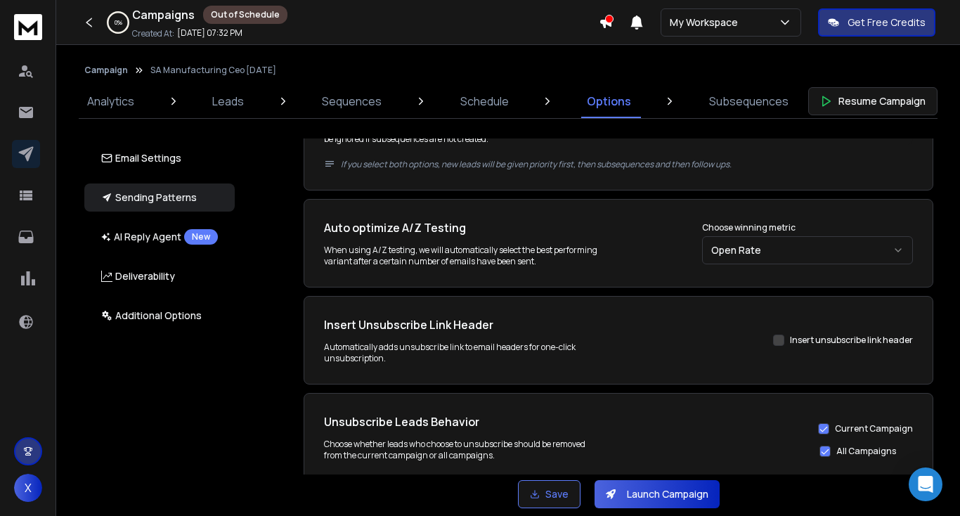
scroll to position [984, 0]
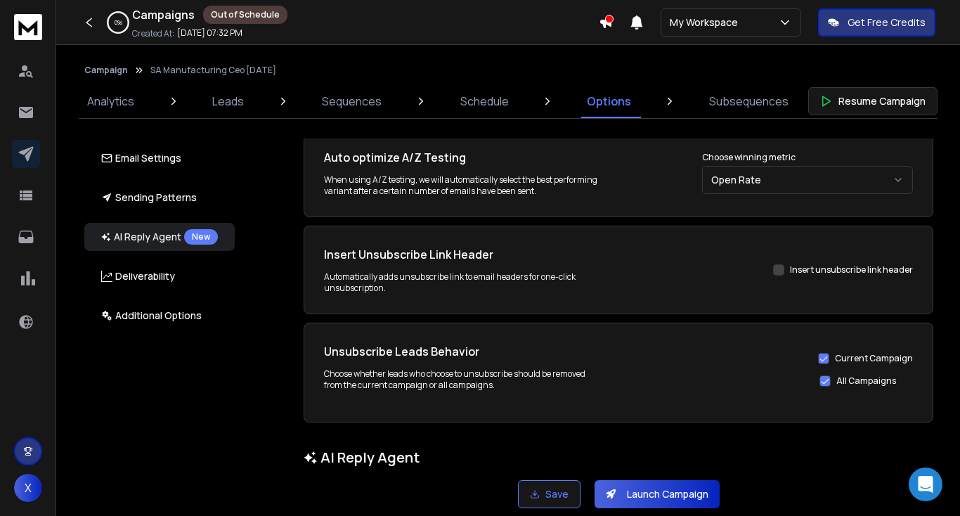
click at [773, 269] on button "Insert unsubscribe link header" at bounding box center [778, 269] width 11 height 11
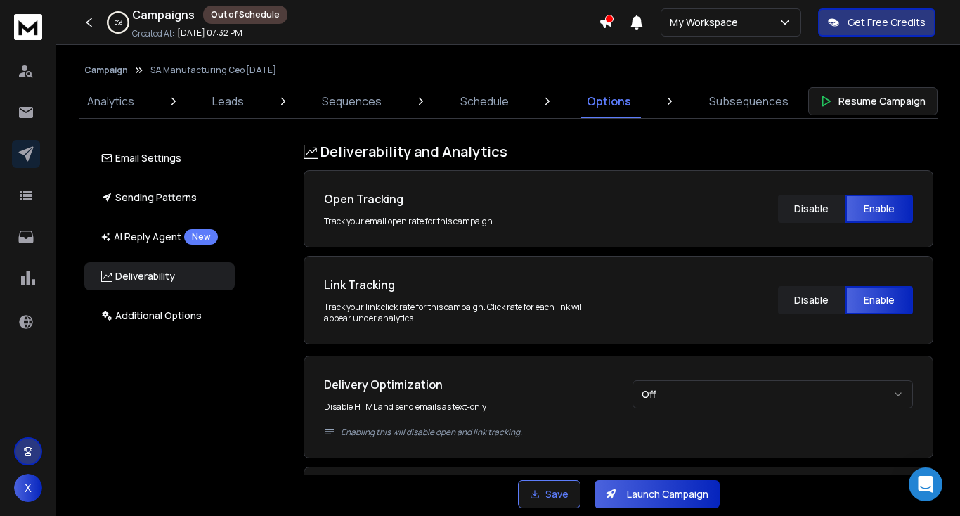
scroll to position [1477, 0]
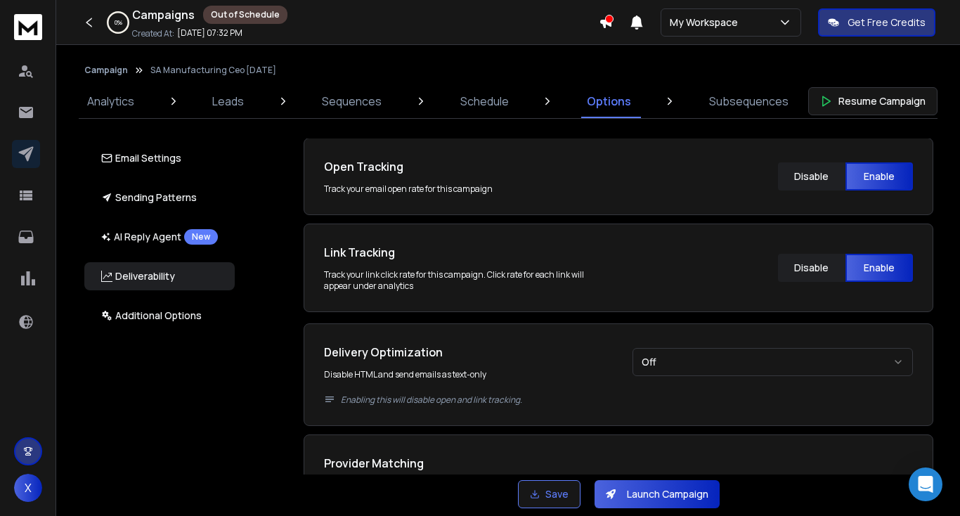
click at [722, 360] on button "Off" at bounding box center [773, 362] width 281 height 28
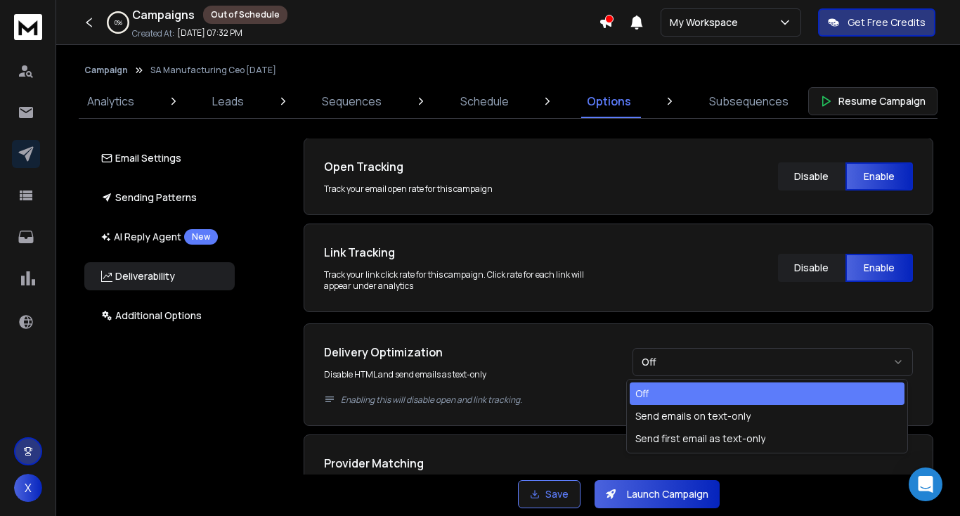
select select "*"
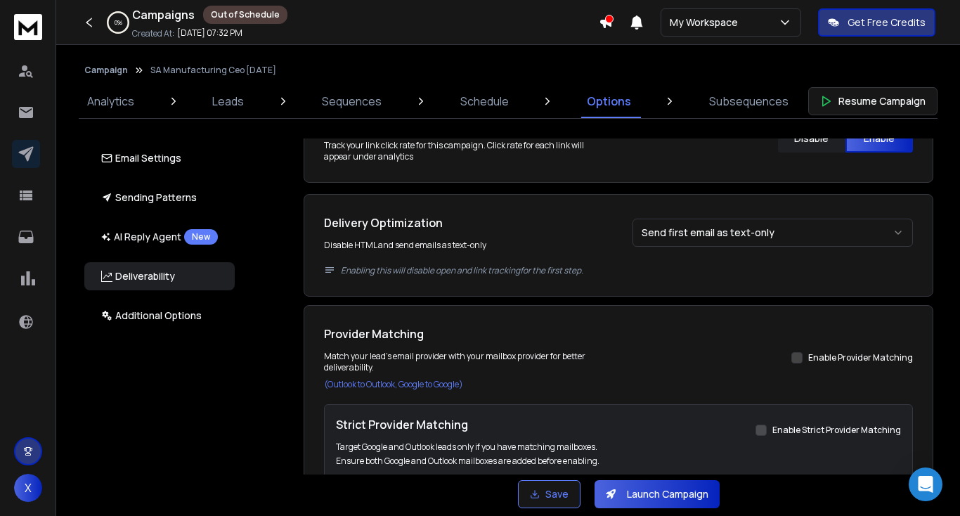
scroll to position [1687, 0]
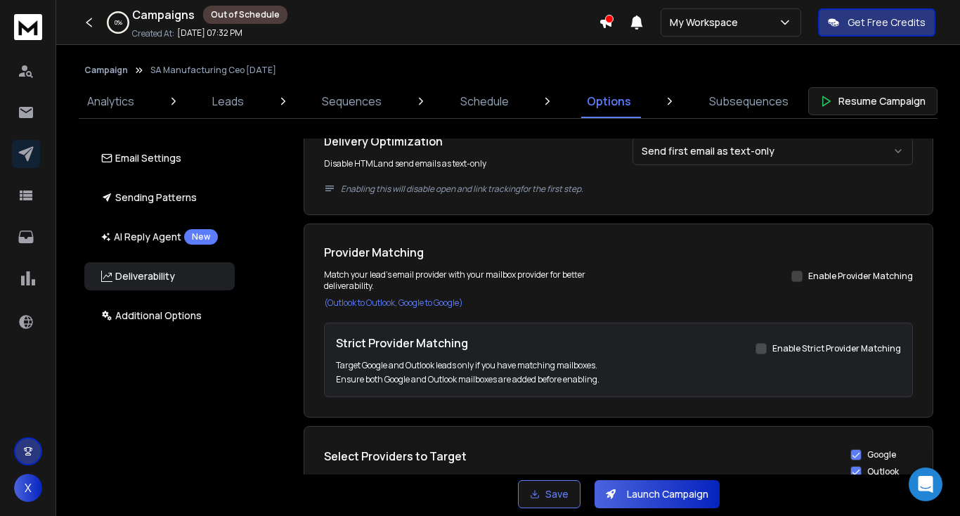
click at [793, 277] on button "Enable Provider Matching" at bounding box center [797, 276] width 11 height 11
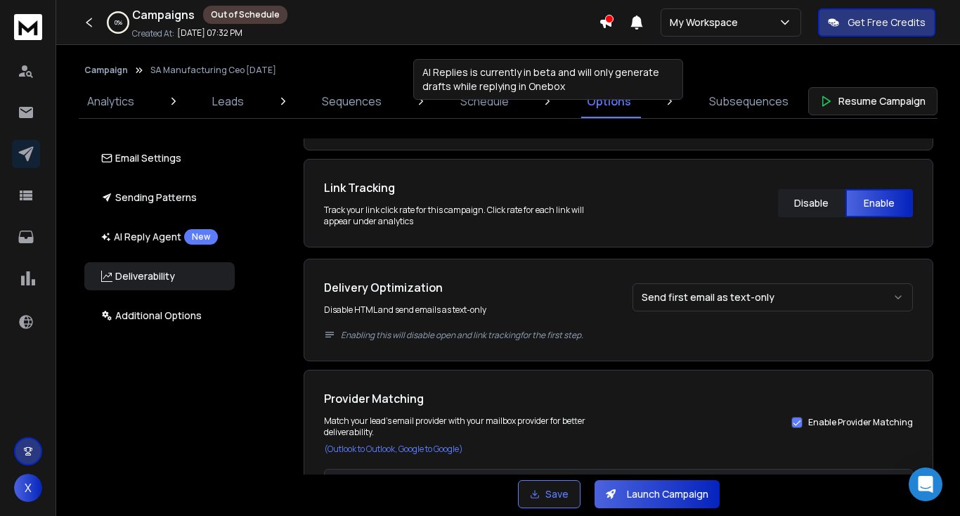
scroll to position [1547, 0]
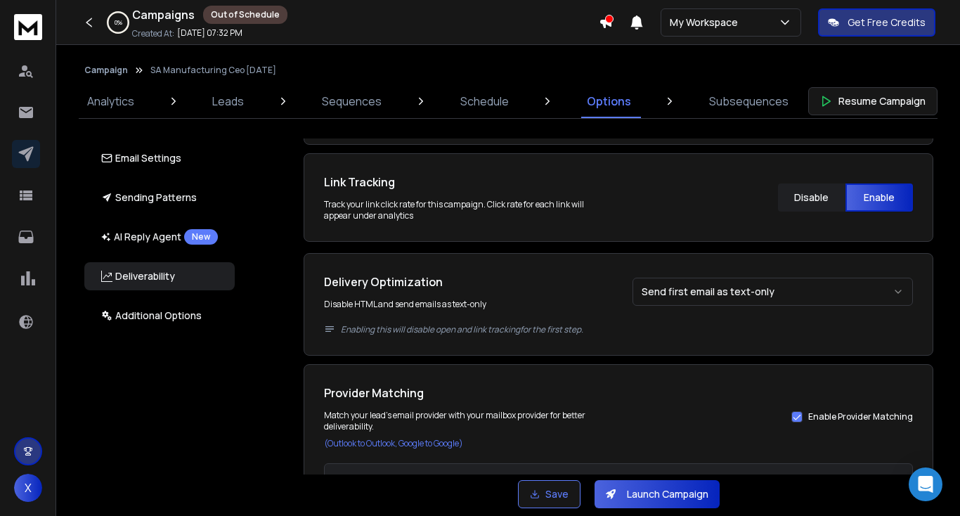
click at [649, 490] on button "Launch Campaign" at bounding box center [657, 494] width 125 height 28
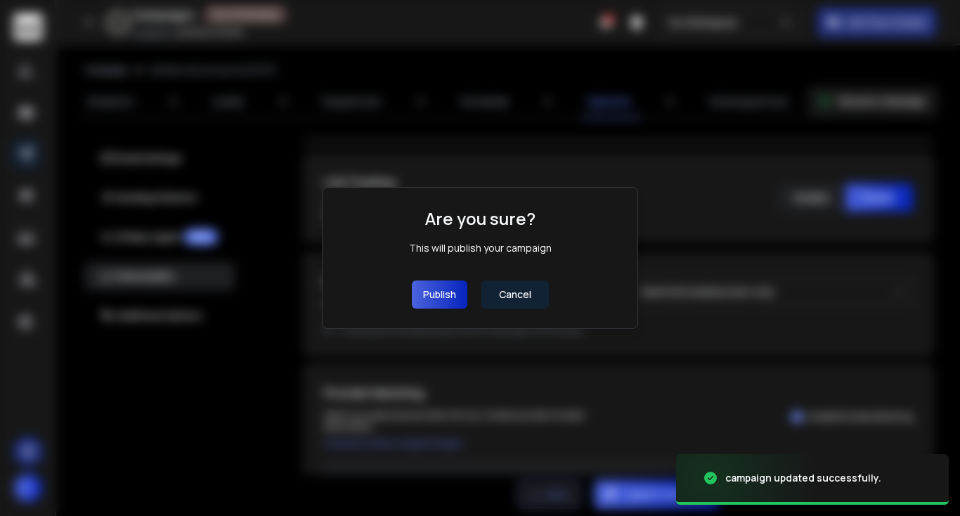
click at [443, 304] on button "Publish" at bounding box center [440, 295] width 56 height 28
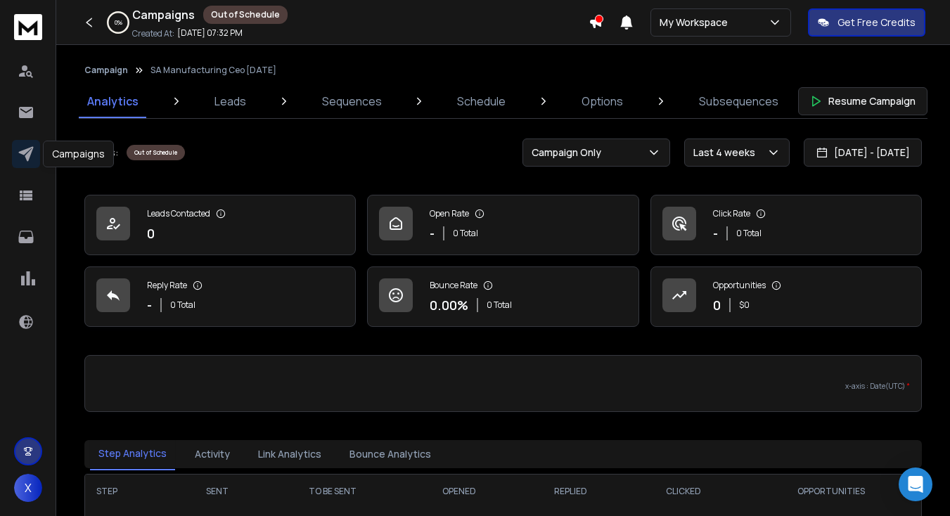
click at [29, 155] on icon at bounding box center [25, 153] width 15 height 15
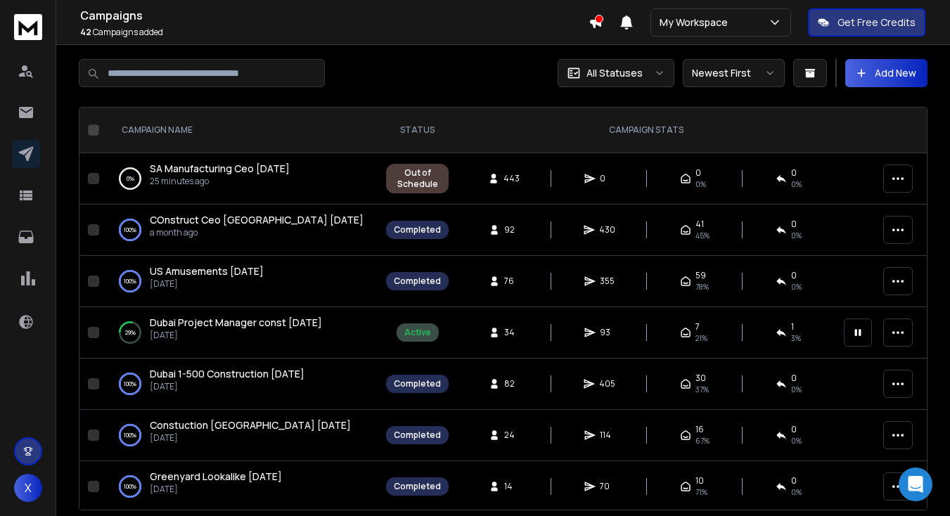
click at [893, 174] on icon "button" at bounding box center [898, 179] width 14 height 14
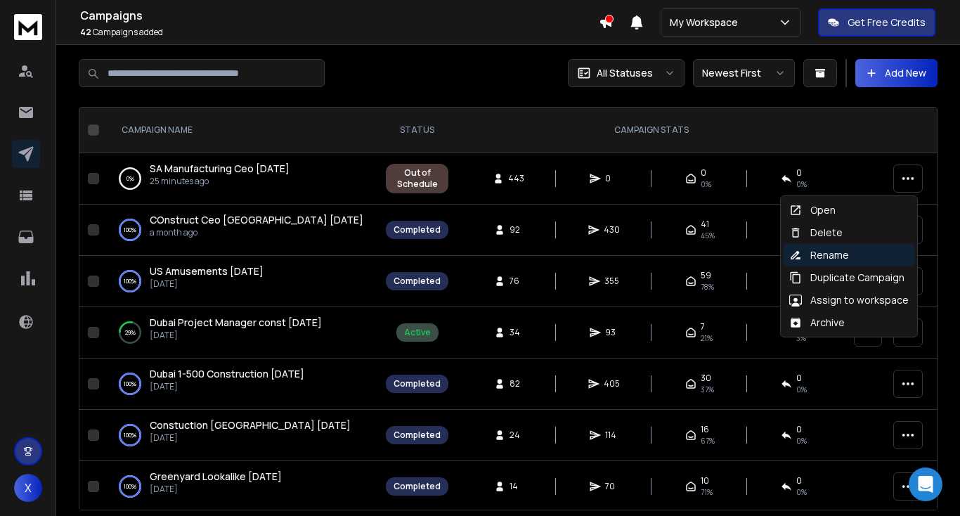
click at [851, 263] on div "Rename" at bounding box center [849, 255] width 131 height 22
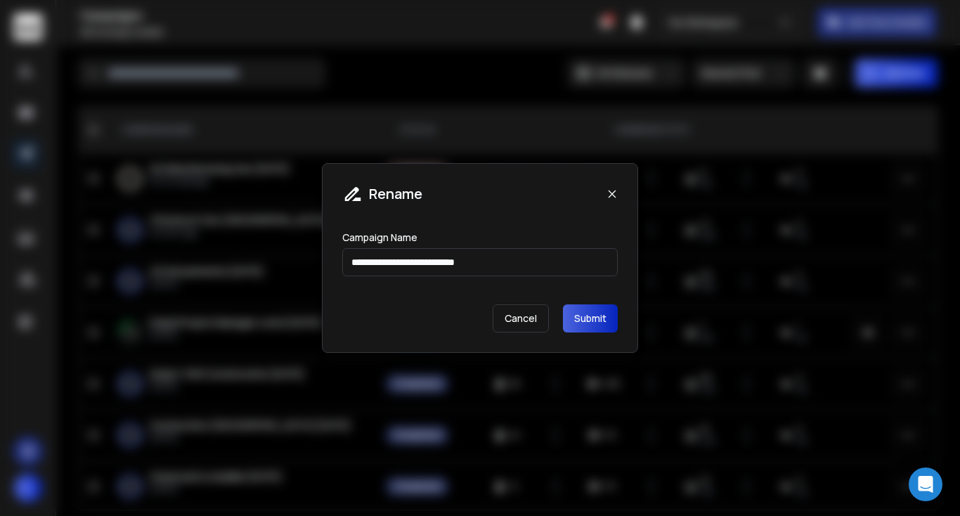
drag, startPoint x: 433, startPoint y: 264, endPoint x: 322, endPoint y: 264, distance: 111.1
click at [322, 264] on div "**********" at bounding box center [480, 258] width 316 height 190
type input "**********"
click at [563, 304] on button "Submit" at bounding box center [590, 318] width 55 height 28
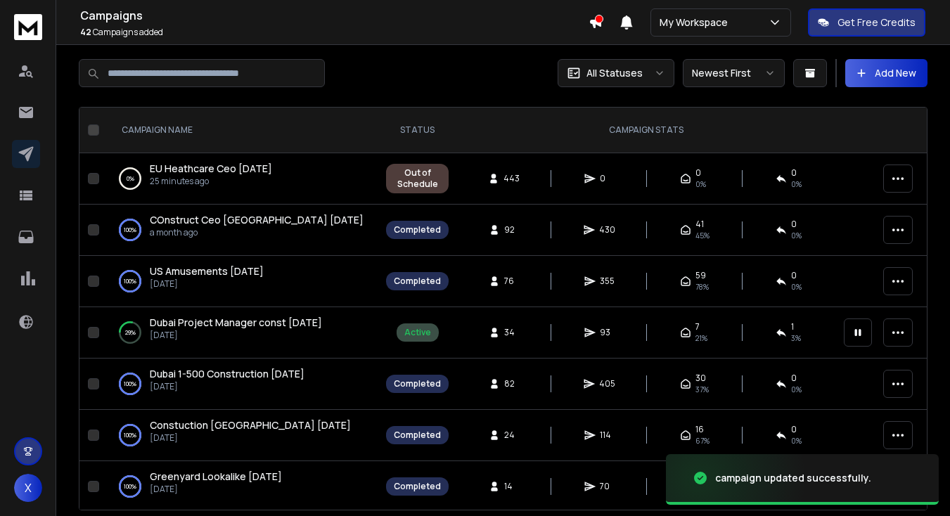
click at [207, 169] on span "EU Heathcare Ceo [DATE]" at bounding box center [211, 168] width 122 height 13
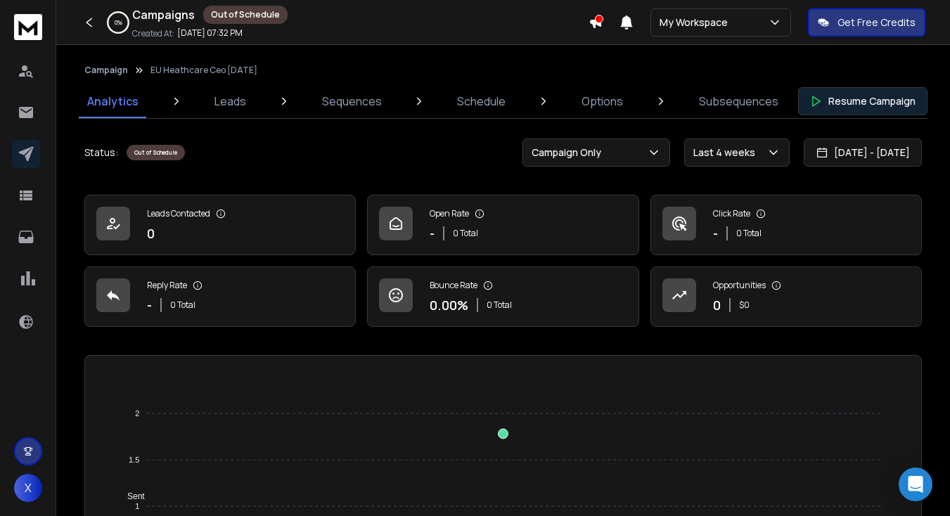
click at [824, 93] on button "Resume Campaign" at bounding box center [862, 101] width 129 height 28
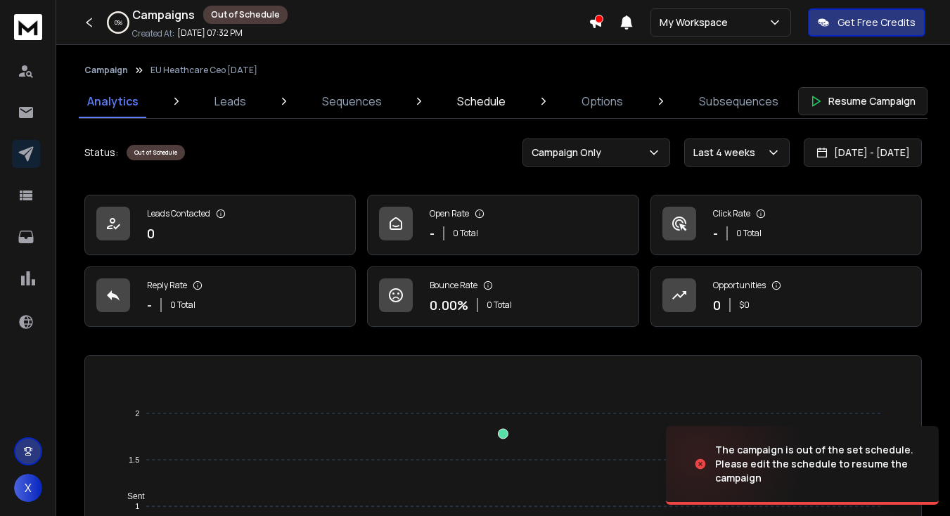
click at [486, 105] on p "Schedule" at bounding box center [481, 101] width 49 height 17
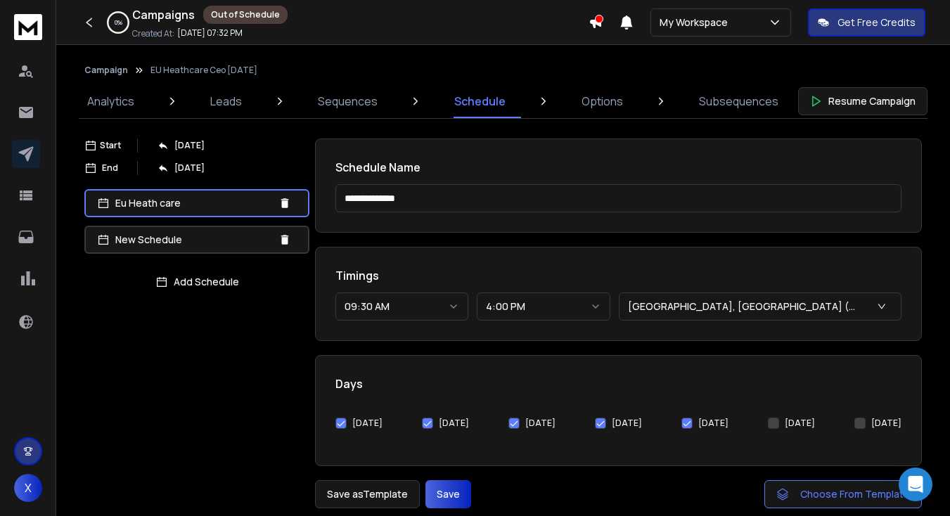
click at [434, 482] on button "Save" at bounding box center [448, 494] width 46 height 28
click at [167, 164] on icon at bounding box center [162, 167] width 11 height 11
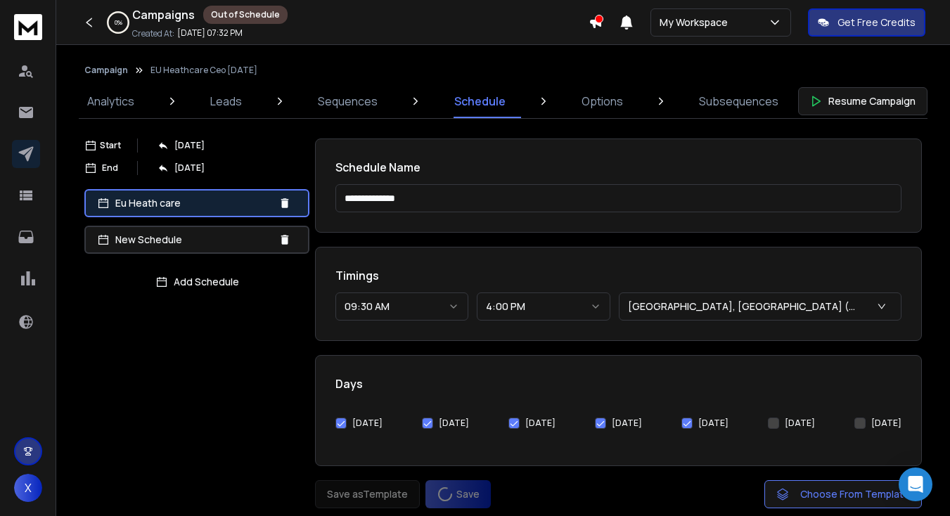
click at [284, 200] on icon at bounding box center [285, 203] width 8 height 10
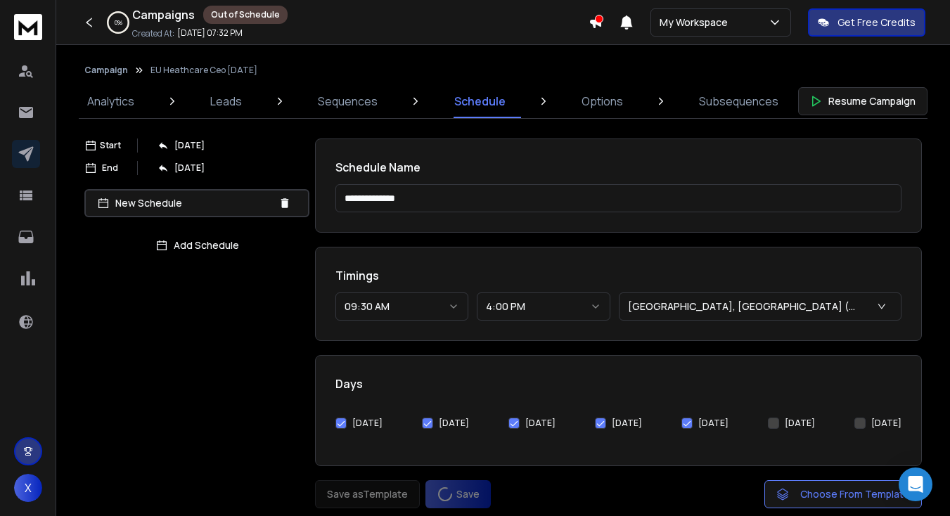
click at [217, 242] on button "Add Schedule" at bounding box center [196, 245] width 225 height 28
select select "********"
type input "**********"
select select "********"
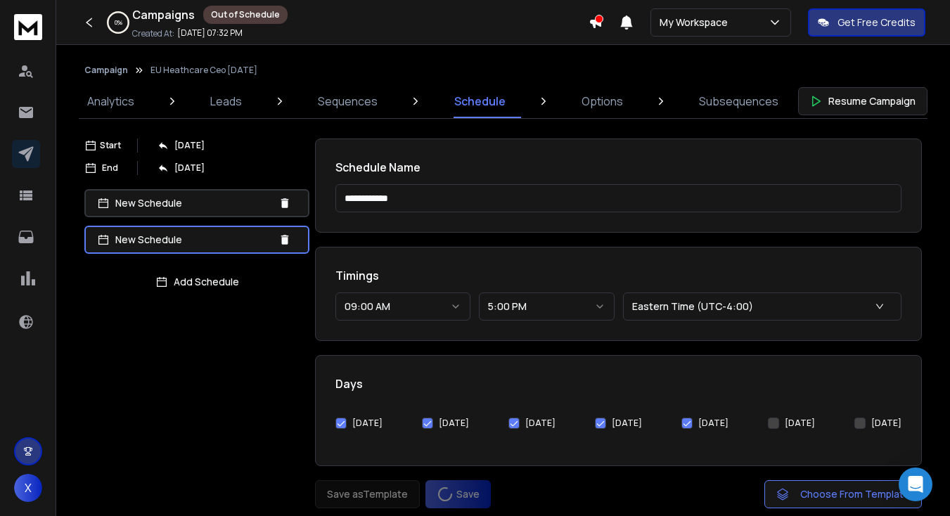
click at [217, 160] on div "Start Mon Jul 15 2024 End Wed Sep 10 2025" at bounding box center [196, 157] width 225 height 37
click at [170, 136] on div "**********" at bounding box center [503, 323] width 849 height 381
click at [91, 144] on icon at bounding box center [91, 146] width 10 height 10
drag, startPoint x: 91, startPoint y: 144, endPoint x: 166, endPoint y: 150, distance: 75.4
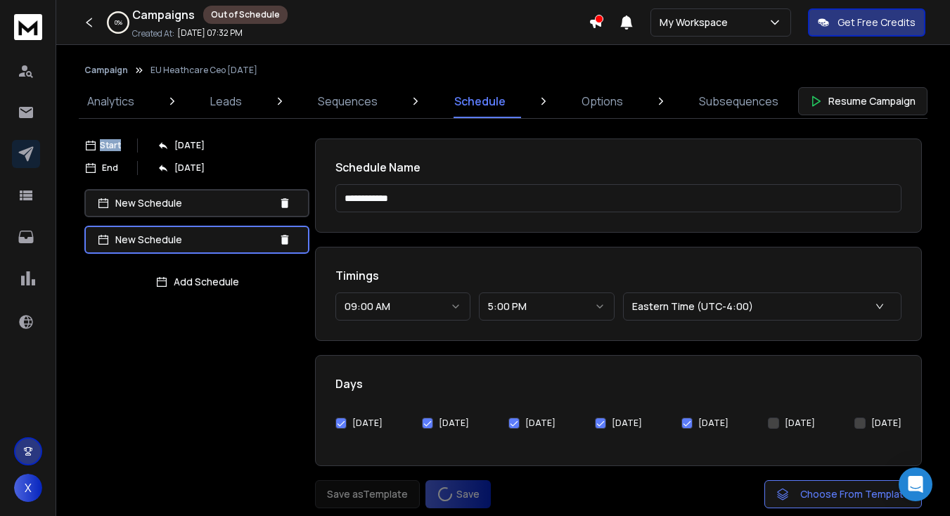
click at [166, 150] on icon at bounding box center [162, 145] width 11 height 11
click at [794, 484] on button "Choose From Template" at bounding box center [842, 494] width 157 height 28
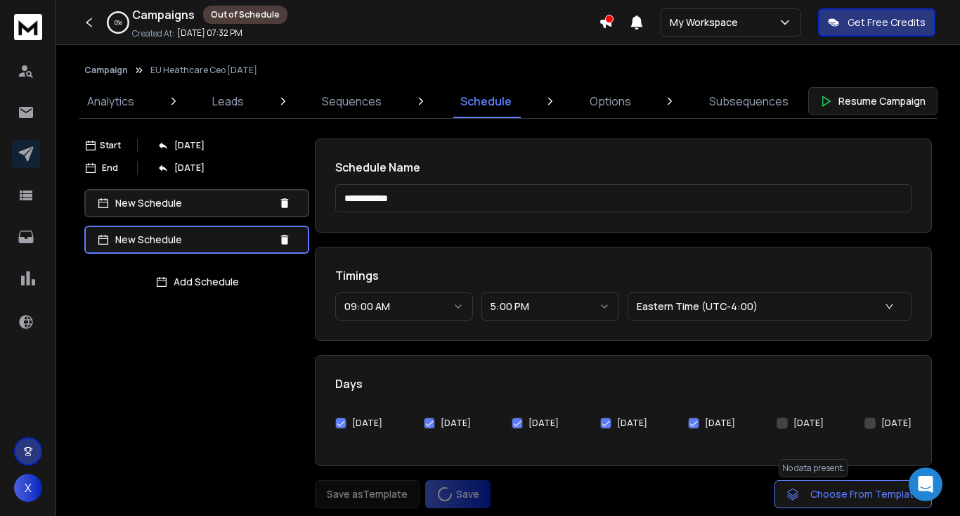
click at [191, 172] on p "Wed Sep 10 2025" at bounding box center [189, 167] width 30 height 11
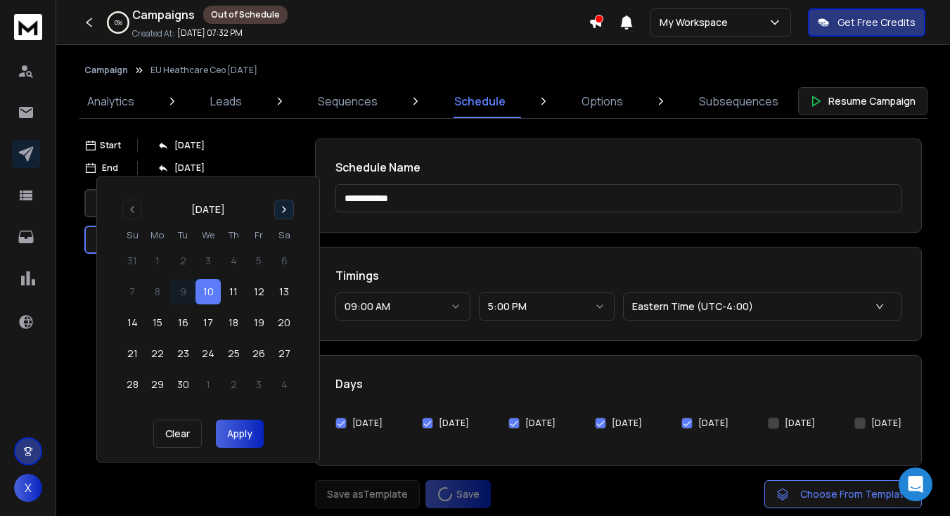
click at [287, 209] on icon "Go to next month" at bounding box center [283, 209] width 11 height 11
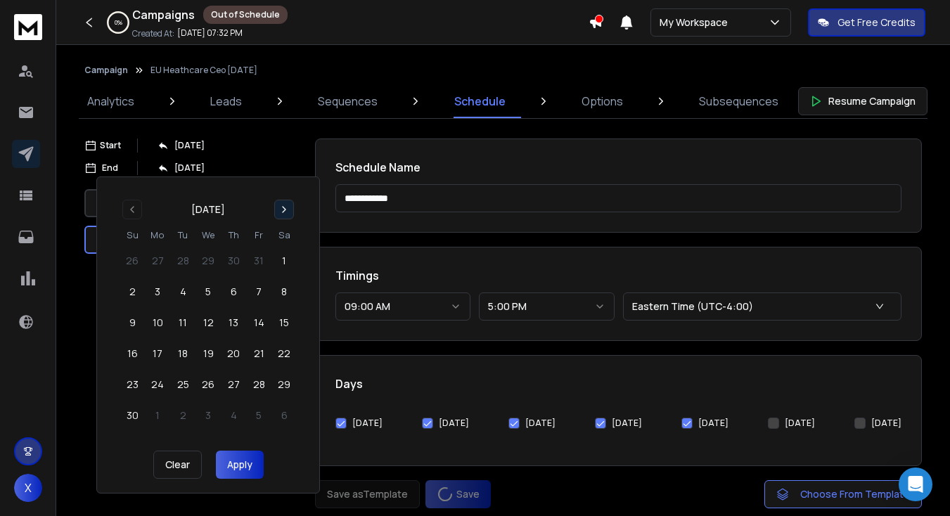
click at [287, 209] on icon "Go to next month" at bounding box center [283, 209] width 11 height 11
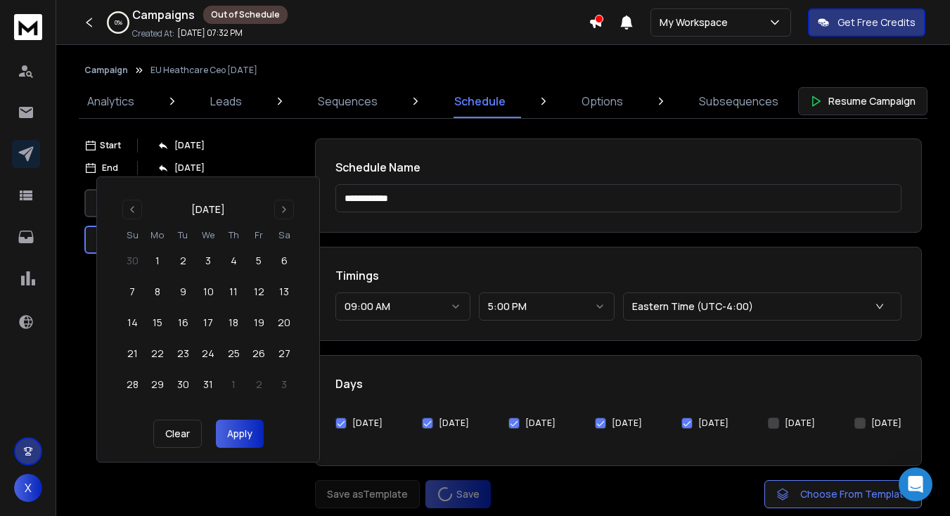
click at [251, 336] on tbody "30 1 2 3 4 5 6 7 8 9 10 11 12 13 14 15 16 17 18 19 20 21 22 23 24 25 26 27 28 2…" at bounding box center [208, 320] width 177 height 155
click at [250, 323] on button "19" at bounding box center [258, 322] width 25 height 25
click at [233, 436] on button "Apply" at bounding box center [240, 434] width 48 height 28
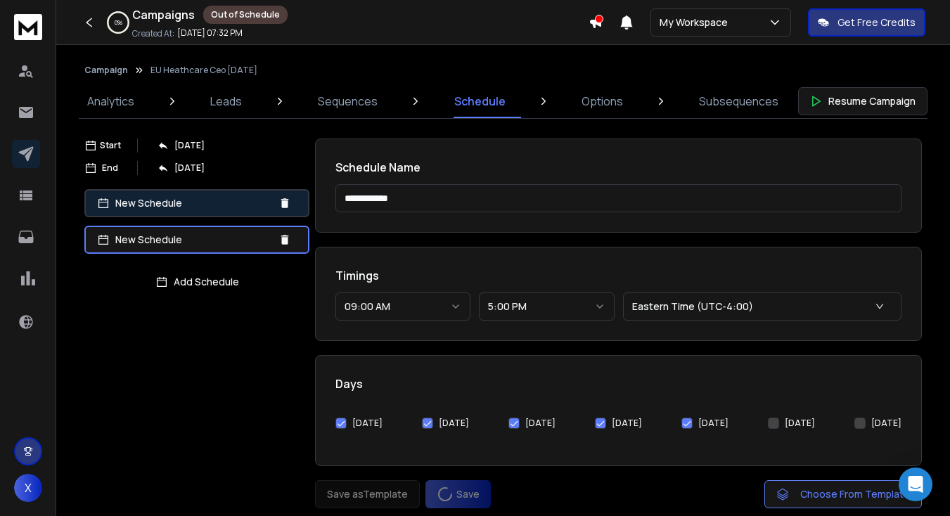
click at [232, 211] on div "New Schedule" at bounding box center [196, 203] width 225 height 28
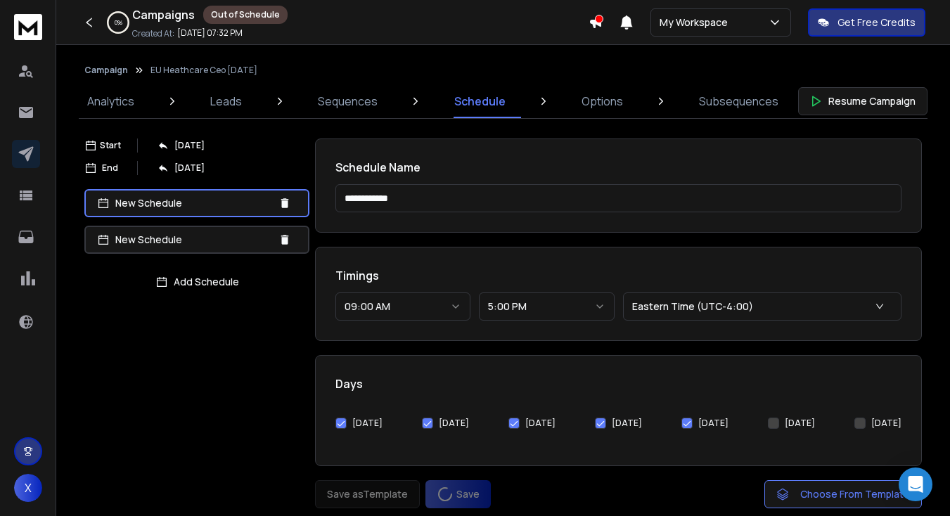
click at [204, 280] on button "Add Schedule" at bounding box center [196, 282] width 225 height 28
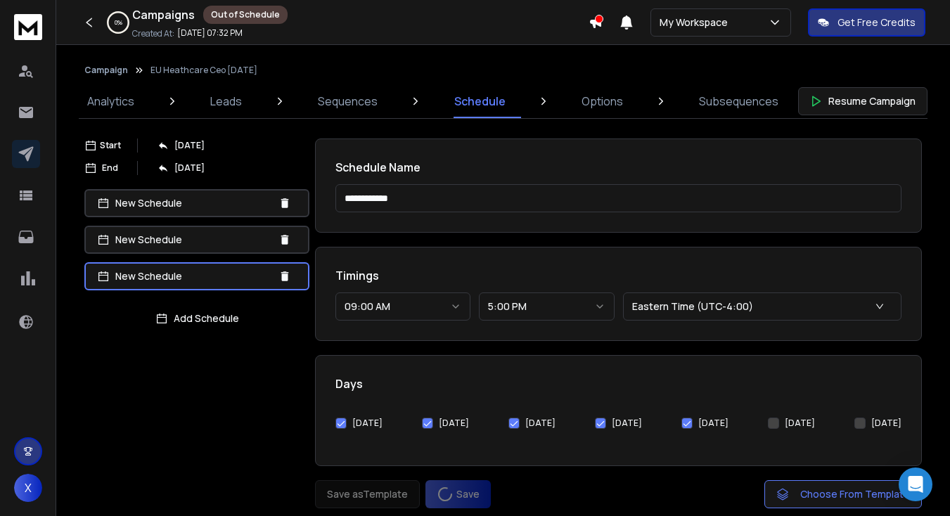
click at [201, 148] on p "Tue Sep 09 2025" at bounding box center [189, 145] width 30 height 11
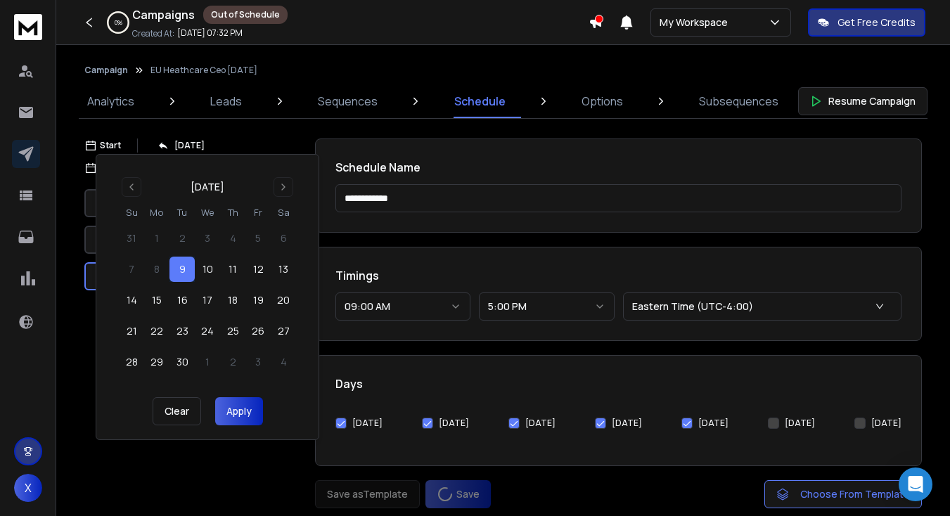
click at [201, 148] on p "Tue Sep 09 2025" at bounding box center [189, 145] width 30 height 11
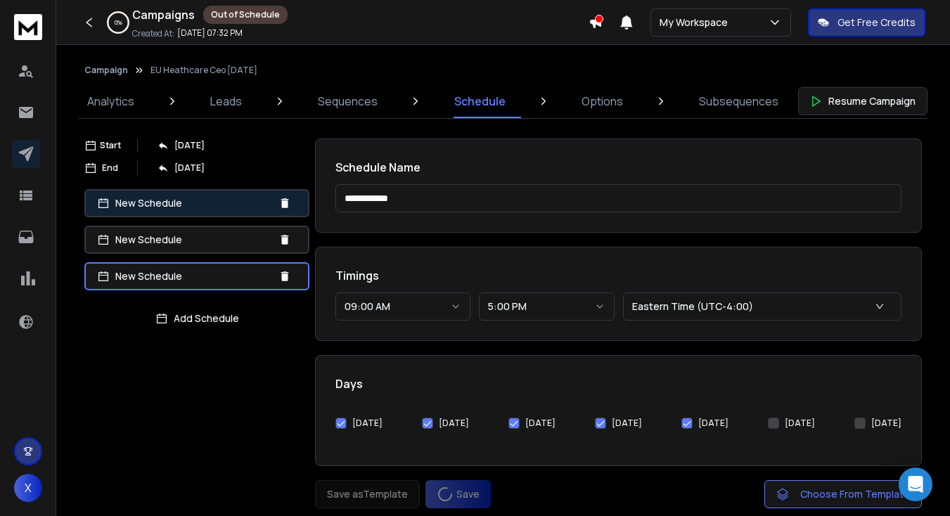
click at [158, 215] on div "New Schedule" at bounding box center [196, 203] width 225 height 28
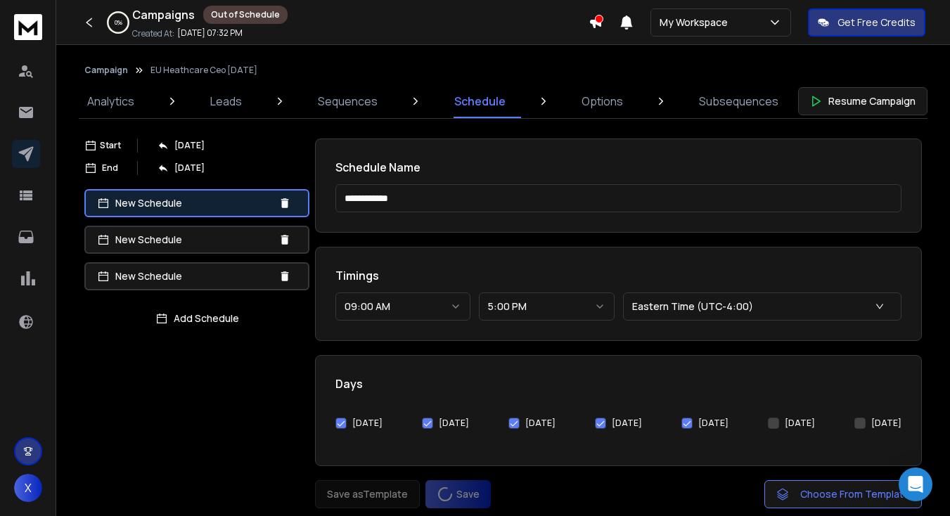
click at [283, 202] on icon at bounding box center [285, 203] width 8 height 10
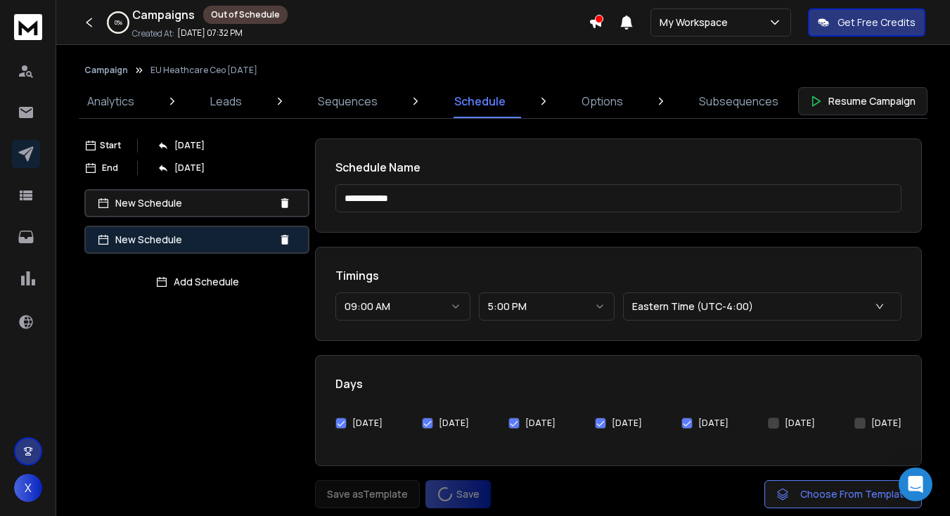
click at [281, 236] on icon at bounding box center [285, 240] width 8 height 10
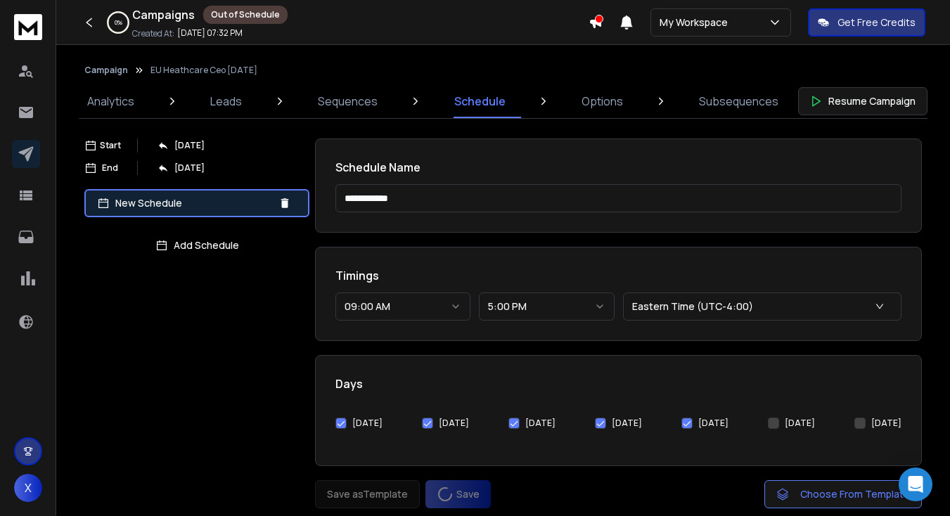
click at [226, 200] on p "New Schedule" at bounding box center [193, 203] width 157 height 14
drag, startPoint x: 424, startPoint y: 199, endPoint x: 297, endPoint y: 199, distance: 127.3
click at [297, 199] on div "**********" at bounding box center [502, 324] width 837 height 370
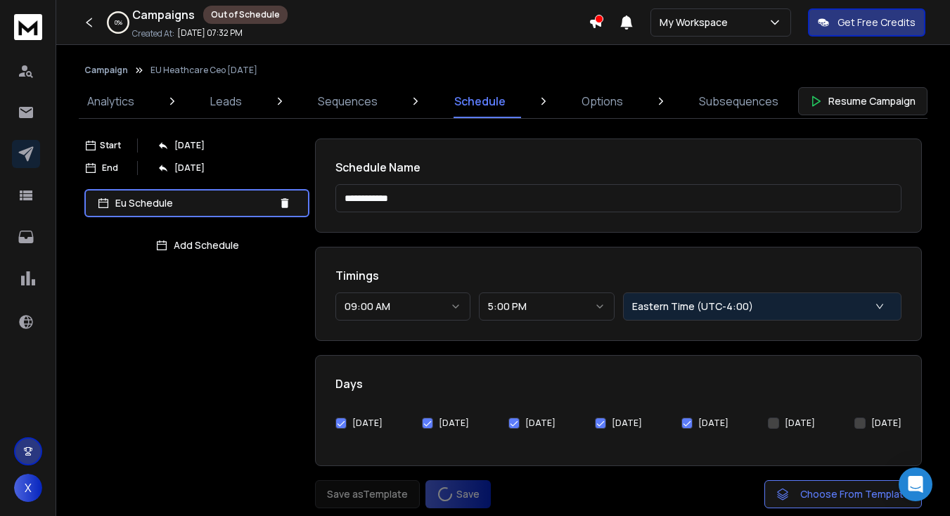
type input "**********"
click at [716, 313] on p "Eastern Time (UTC-4:00)" at bounding box center [695, 307] width 127 height 14
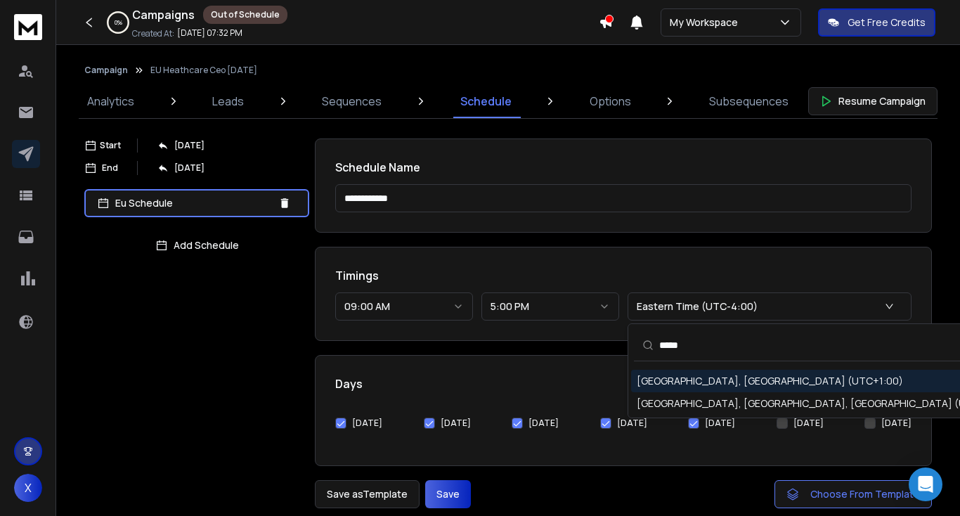
type input "*****"
click at [754, 380] on div "Edinburgh, London (UTC+1:00)" at bounding box center [770, 381] width 266 height 14
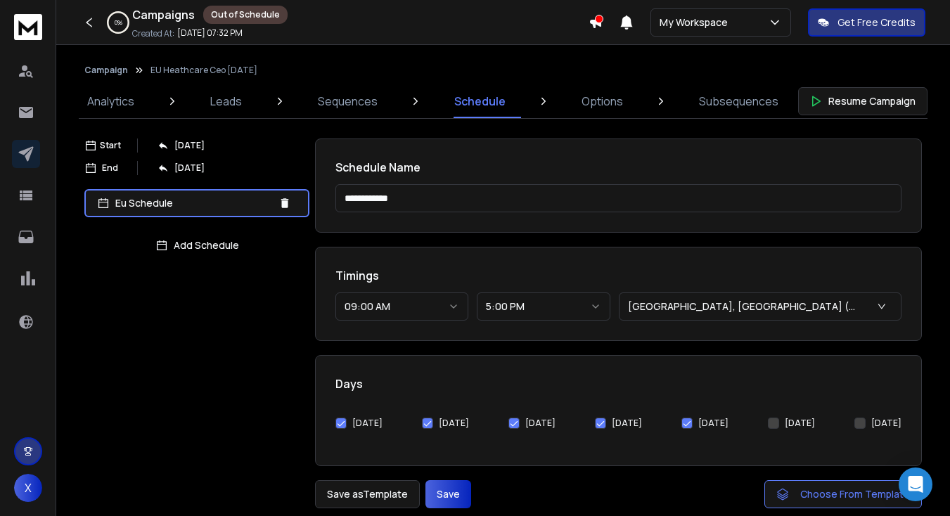
click at [435, 491] on button "Save" at bounding box center [448, 494] width 46 height 28
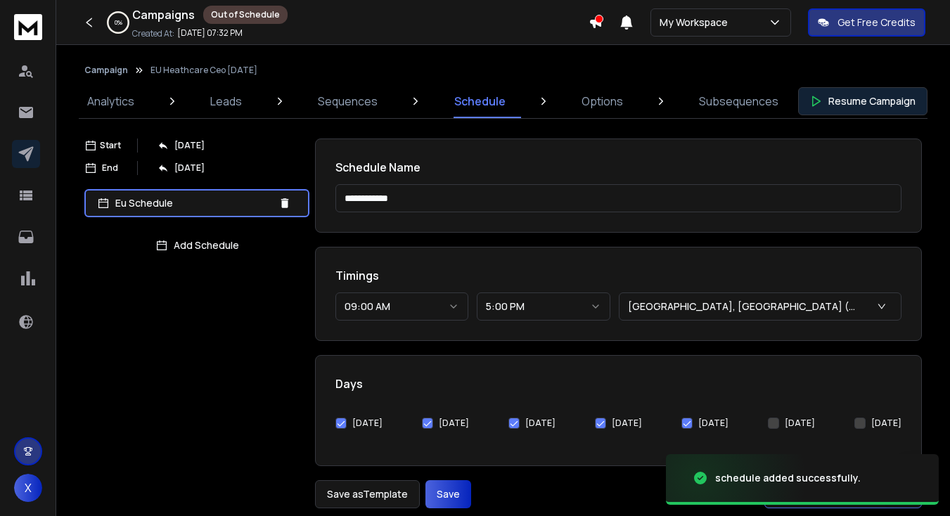
click at [851, 105] on button "Resume Campaign" at bounding box center [862, 101] width 129 height 28
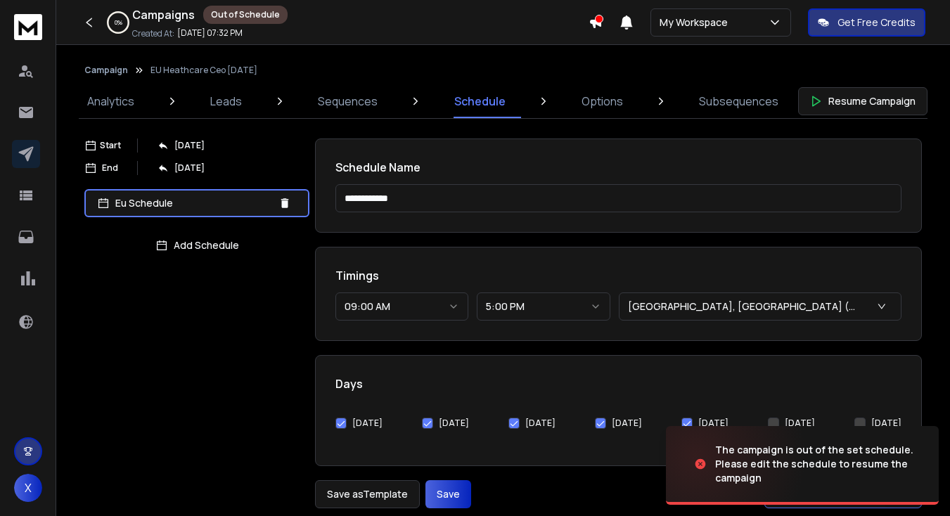
click at [455, 487] on button "Save" at bounding box center [448, 494] width 46 height 28
click at [925, 441] on div "The campaign is out of the set schedule. Please edit the schedule to resume the…" at bounding box center [808, 464] width 262 height 76
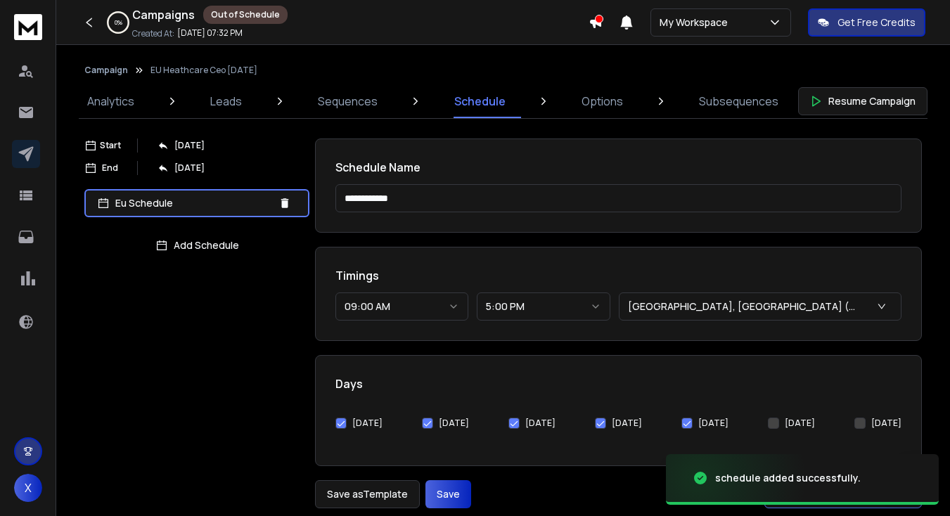
click at [449, 494] on button "Save" at bounding box center [448, 494] width 46 height 28
click at [622, 99] on p "Options" at bounding box center [601, 101] width 41 height 17
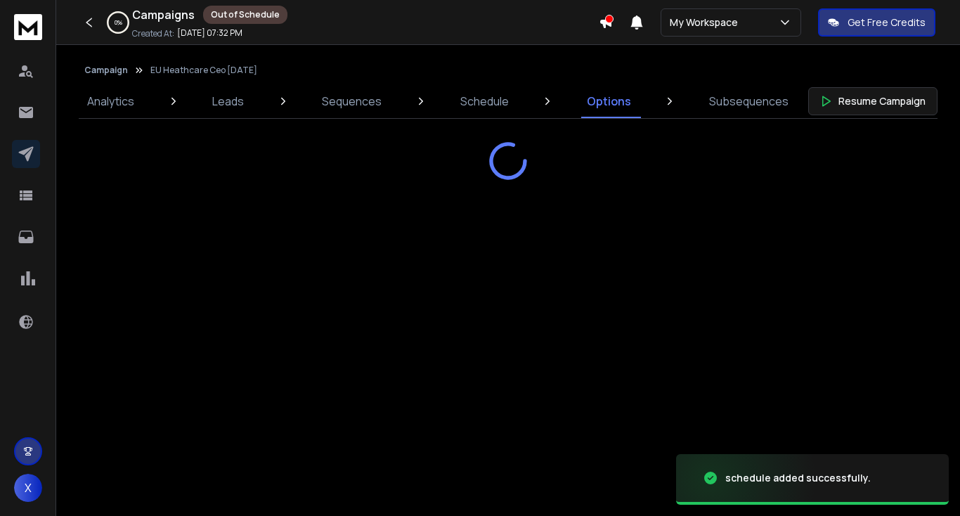
select select "*********"
select select "*"
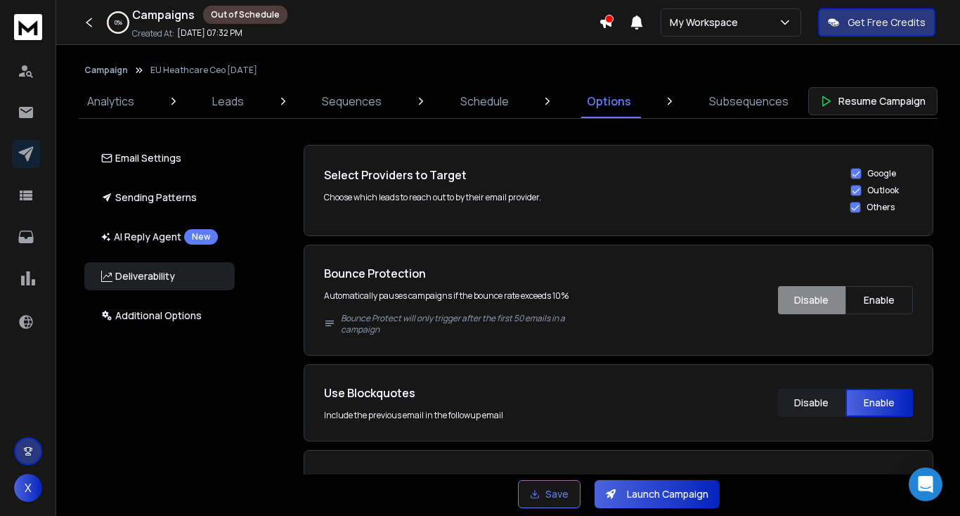
scroll to position [2070, 0]
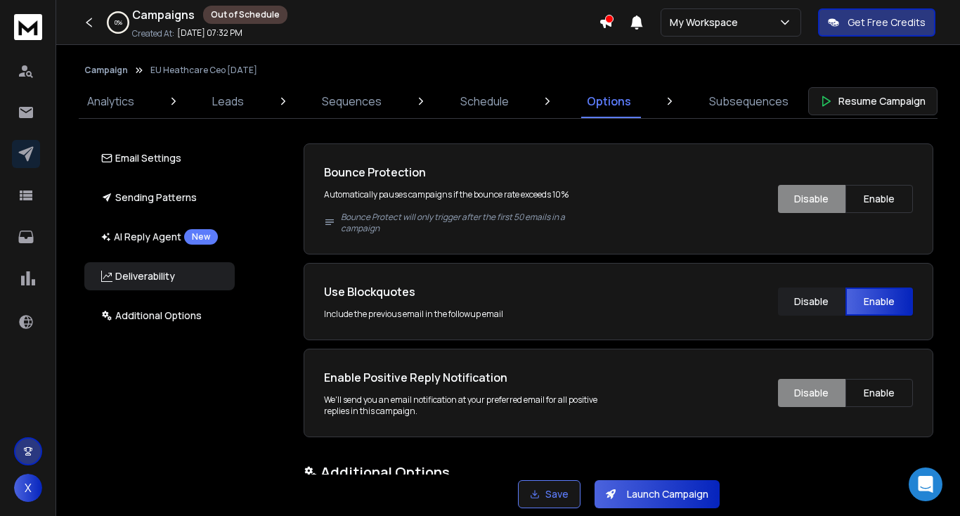
click at [689, 488] on button "Launch Campaign" at bounding box center [657, 494] width 125 height 28
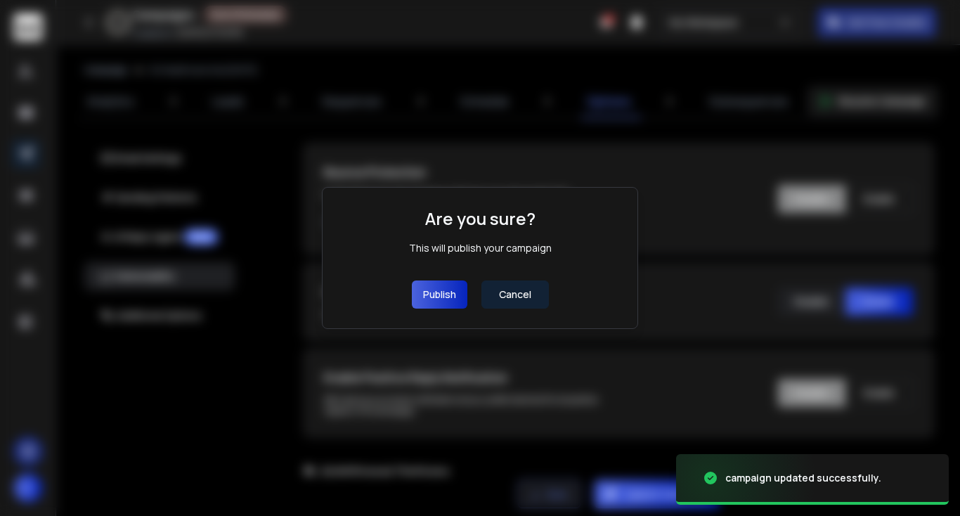
click at [439, 297] on button "Publish" at bounding box center [440, 295] width 56 height 28
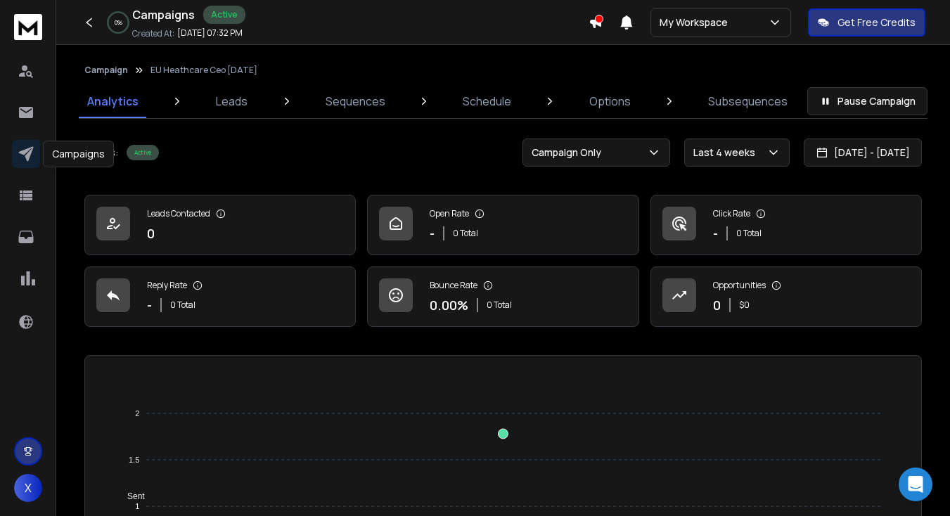
click at [27, 151] on icon at bounding box center [25, 153] width 15 height 15
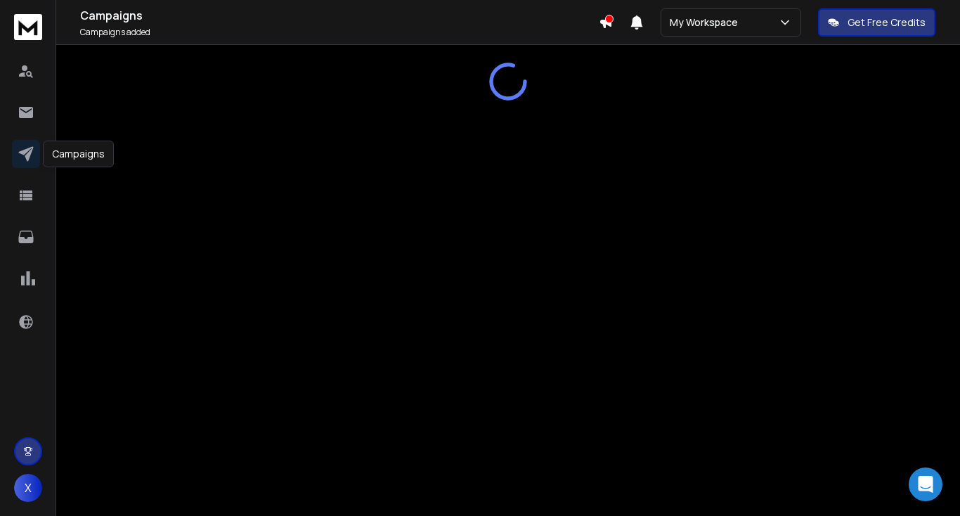
click at [20, 150] on icon at bounding box center [26, 154] width 17 height 17
